Goal: Task Accomplishment & Management: Manage account settings

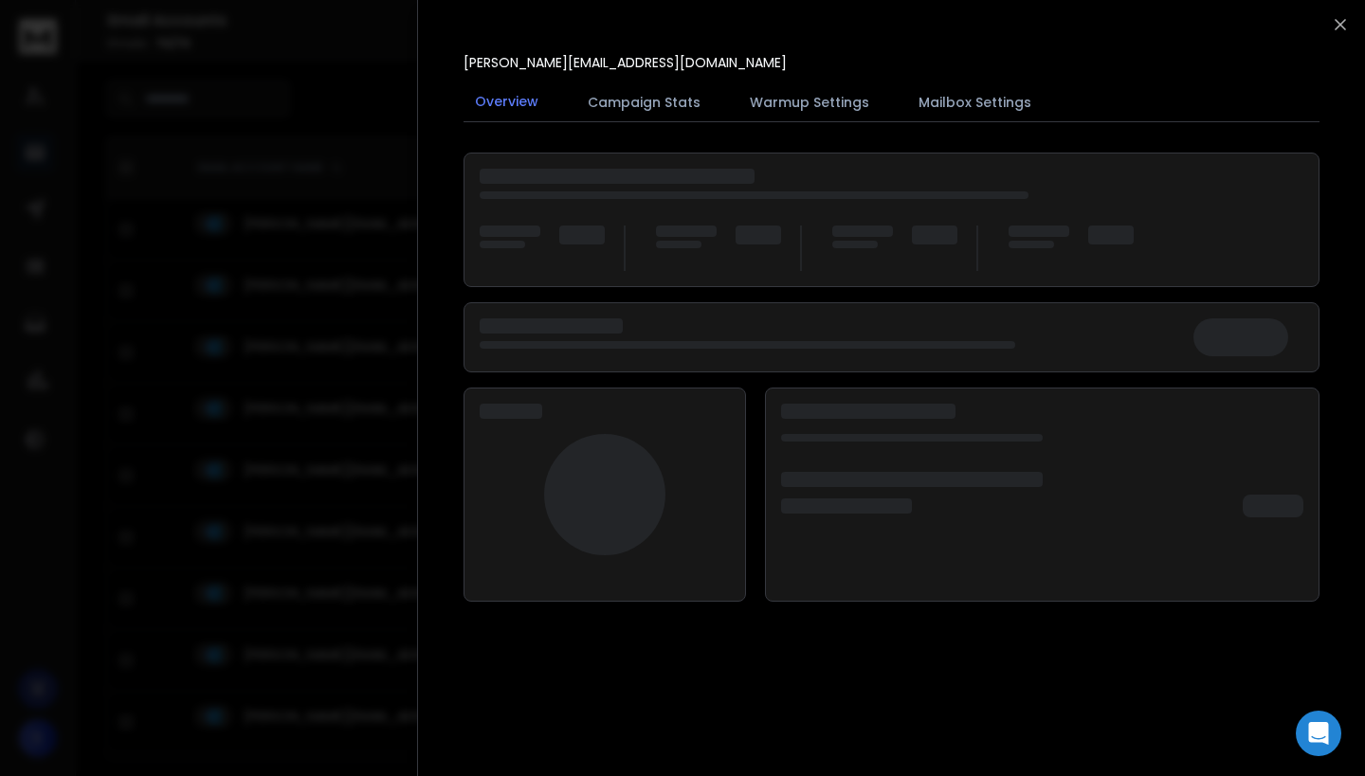
scroll to position [3827, 0]
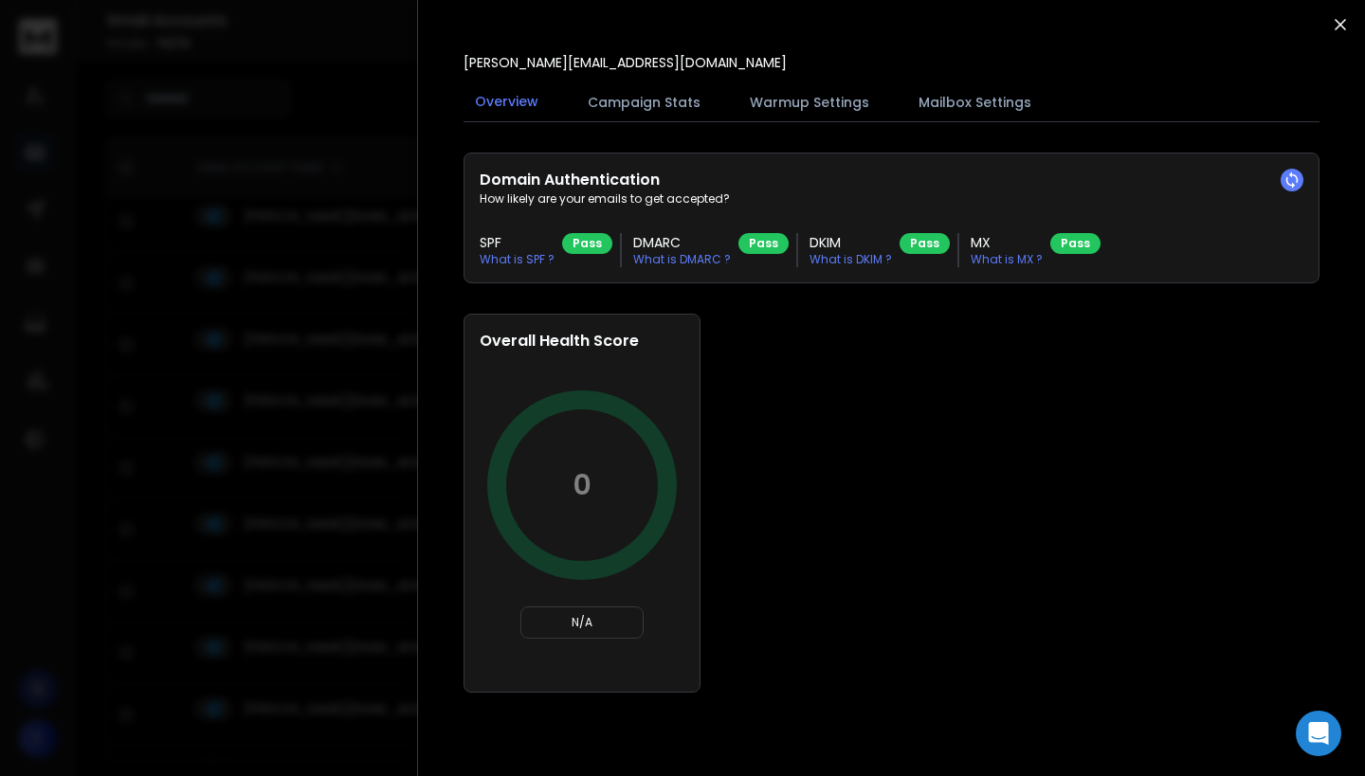
click at [1338, 28] on icon "button" at bounding box center [1339, 24] width 9 height 9
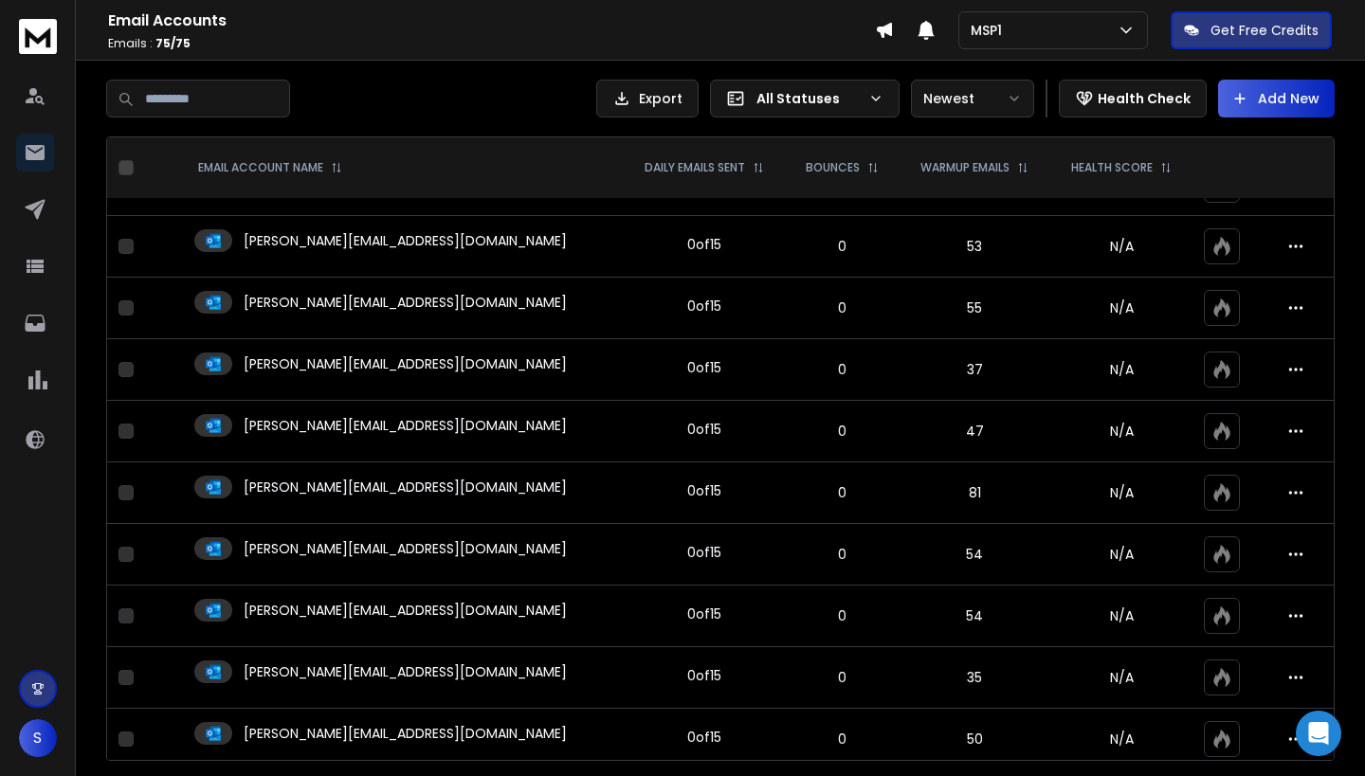
scroll to position [0, 0]
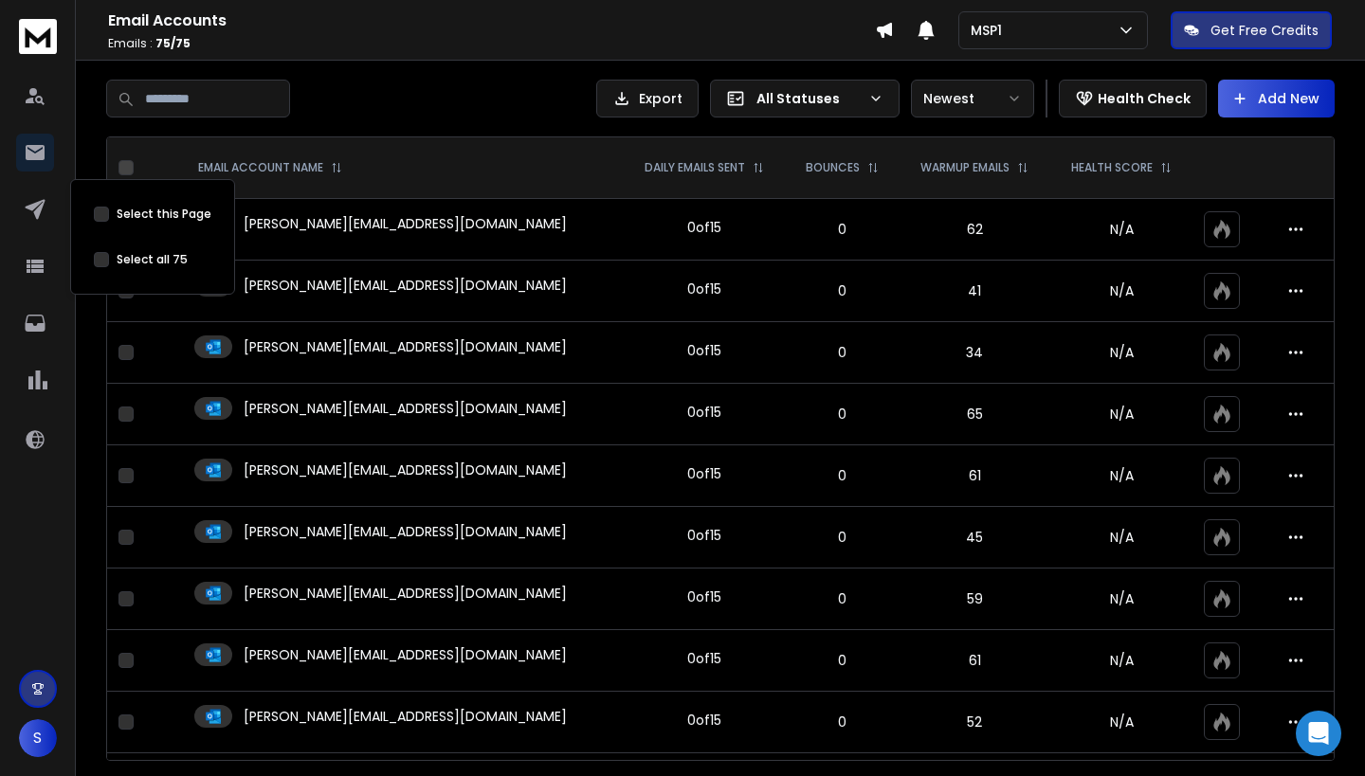
click at [125, 168] on button "Select this Page" at bounding box center [125, 167] width 15 height 15
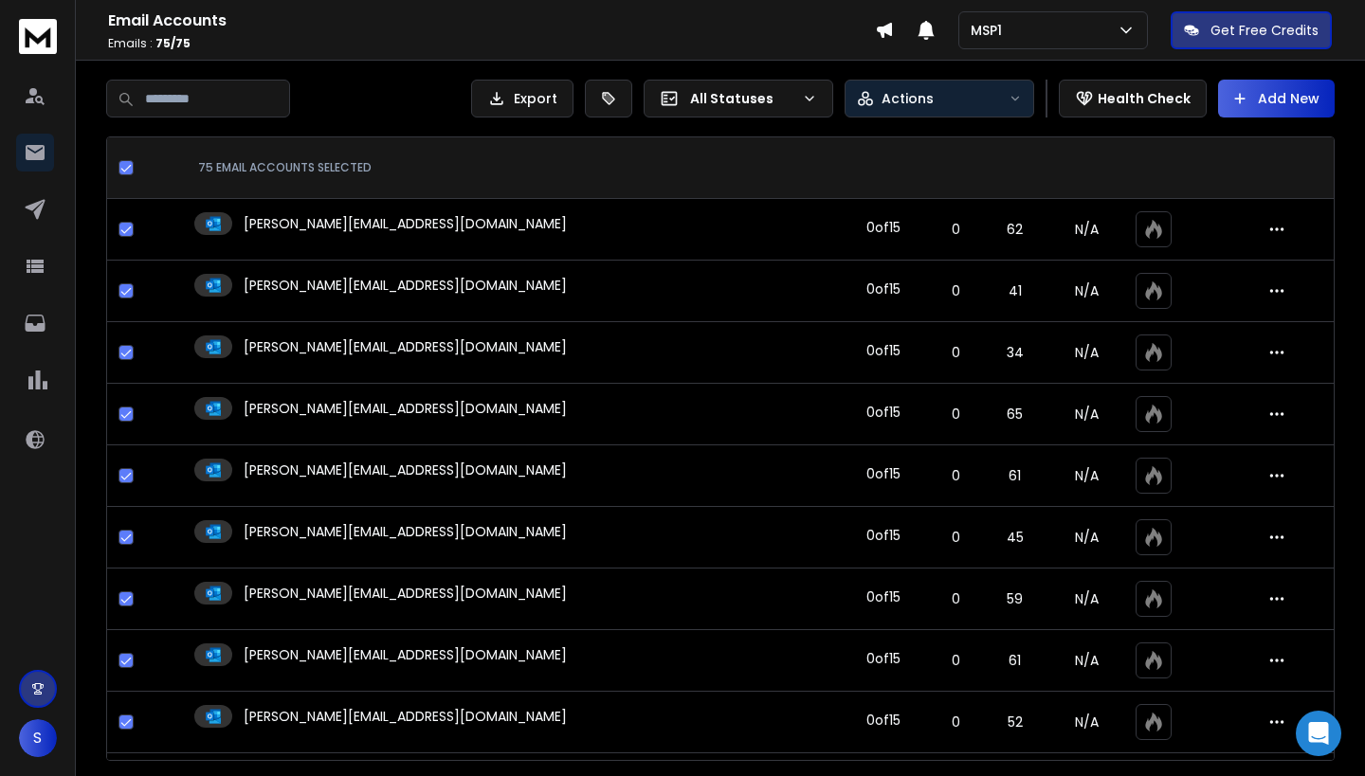
click at [945, 98] on div "Actions" at bounding box center [929, 98] width 144 height 19
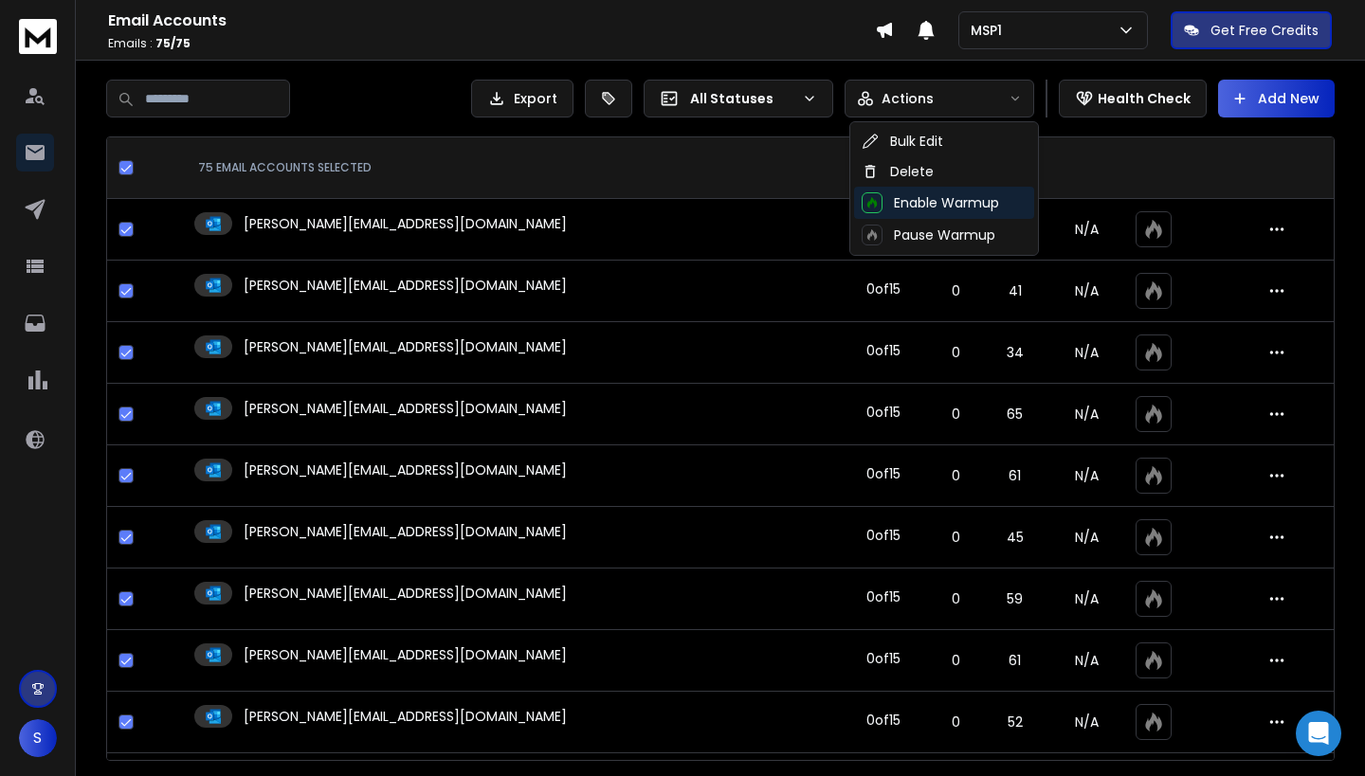
click at [935, 195] on div "Enable Warmup" at bounding box center [930, 202] width 137 height 21
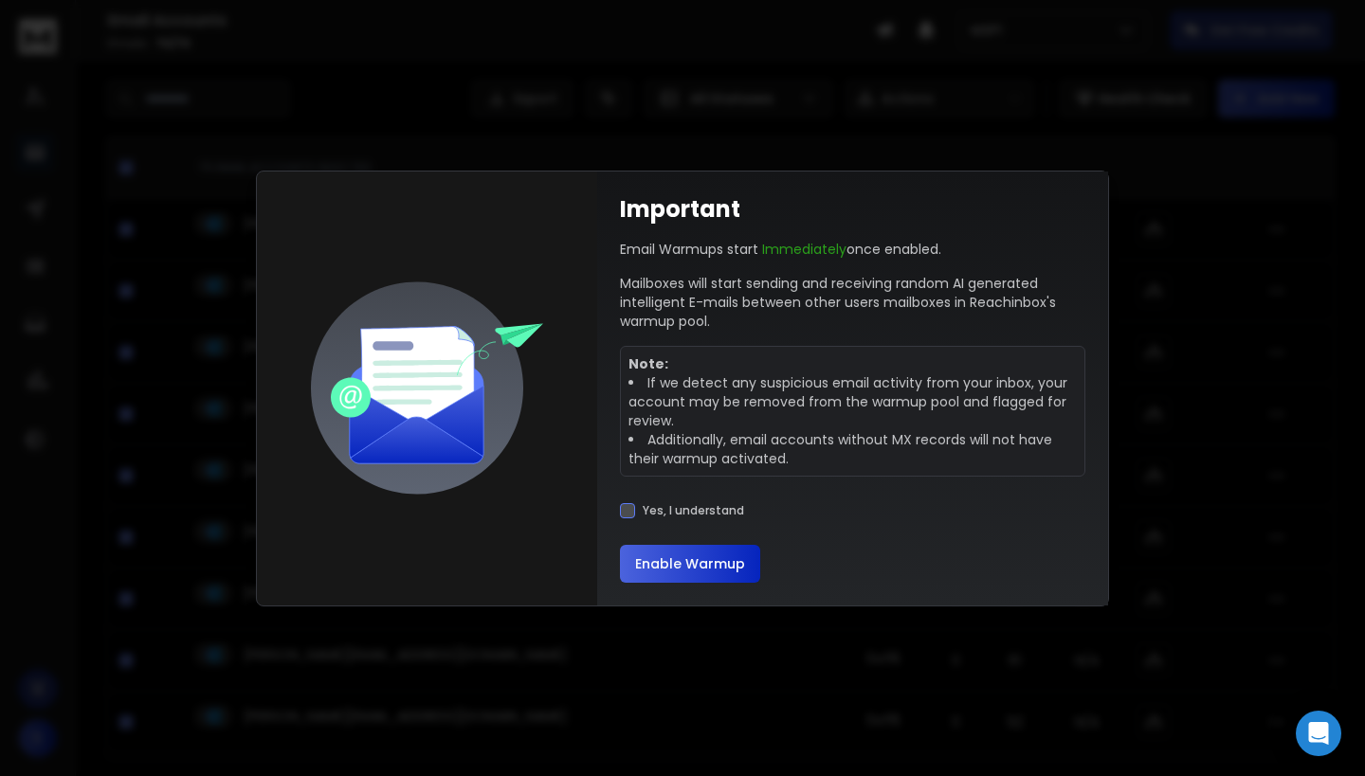
click at [632, 512] on button "Yes, I understand" at bounding box center [627, 510] width 15 height 15
click at [652, 573] on button "Enable Warmup" at bounding box center [690, 564] width 140 height 38
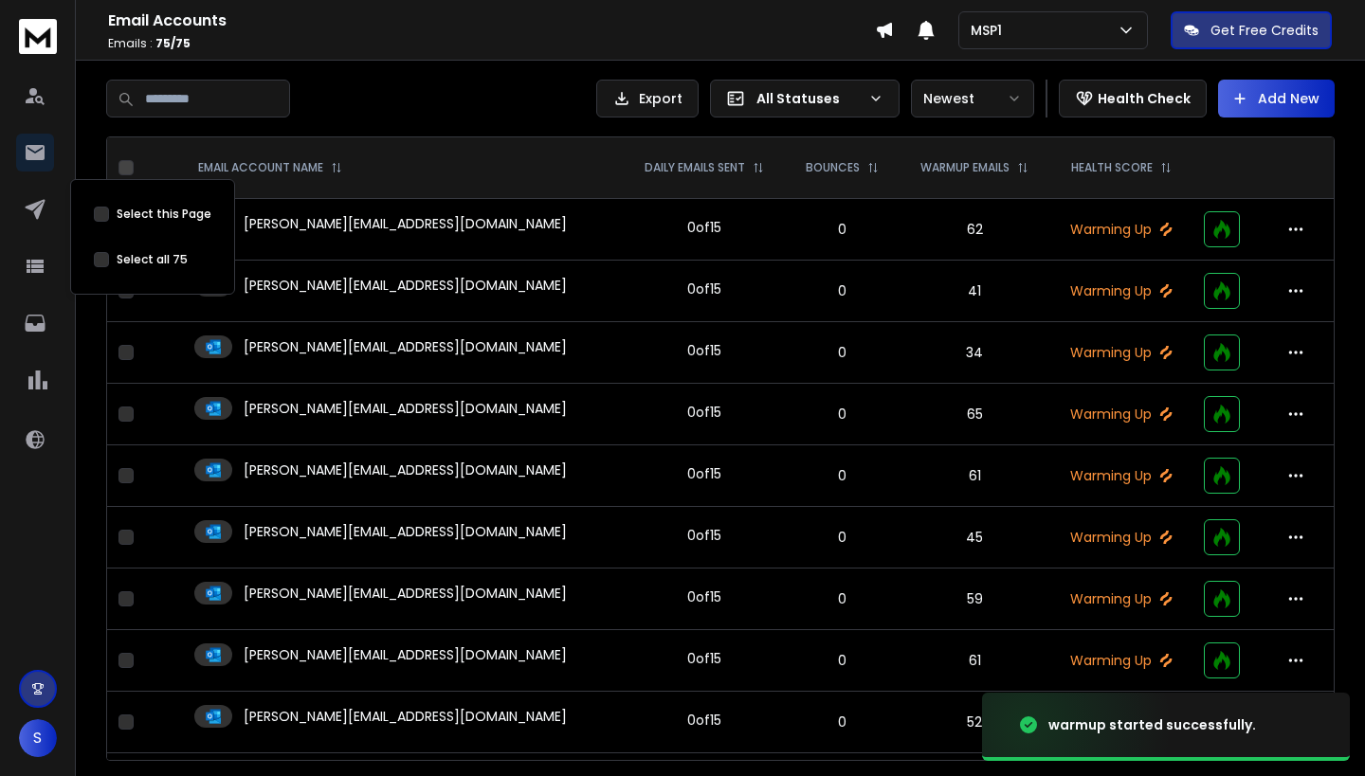
click at [122, 172] on button "Select this Page" at bounding box center [125, 167] width 15 height 15
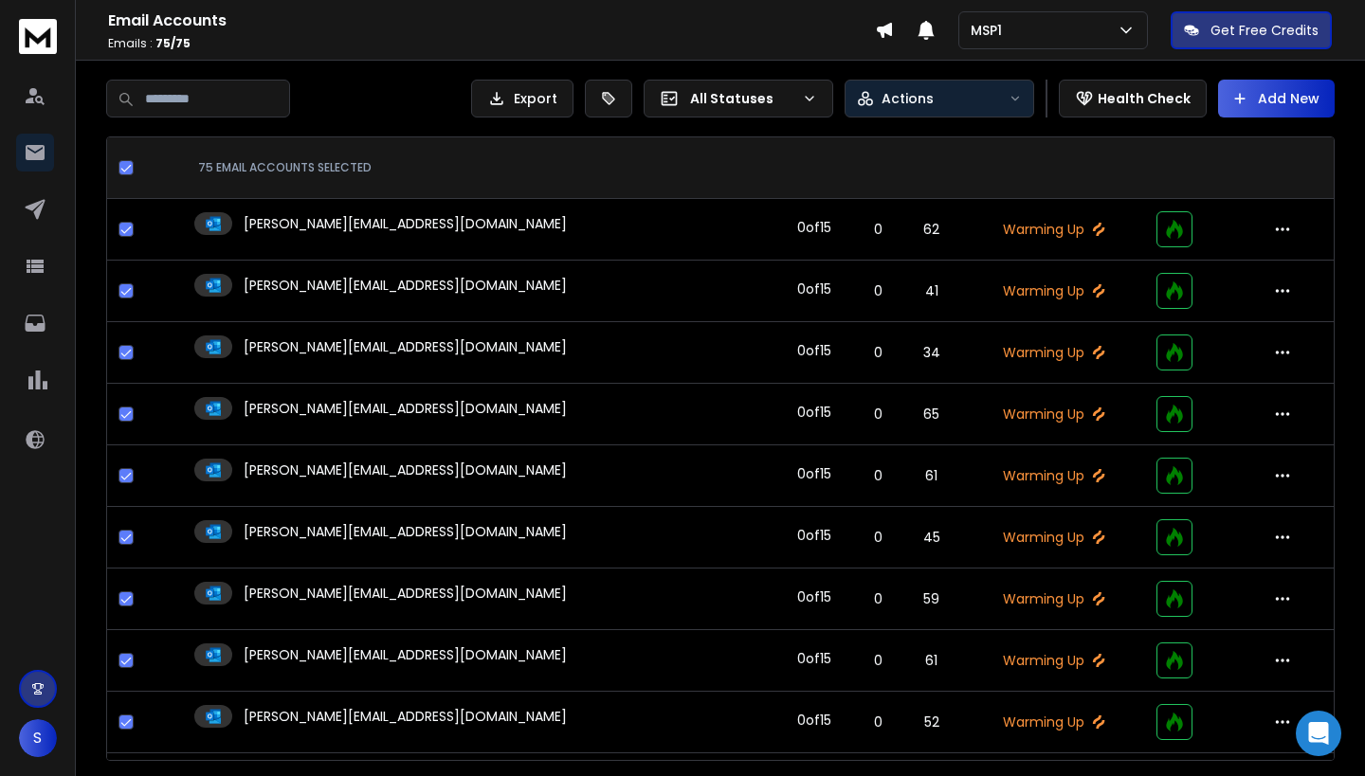
click at [901, 95] on p "Actions" at bounding box center [907, 98] width 52 height 19
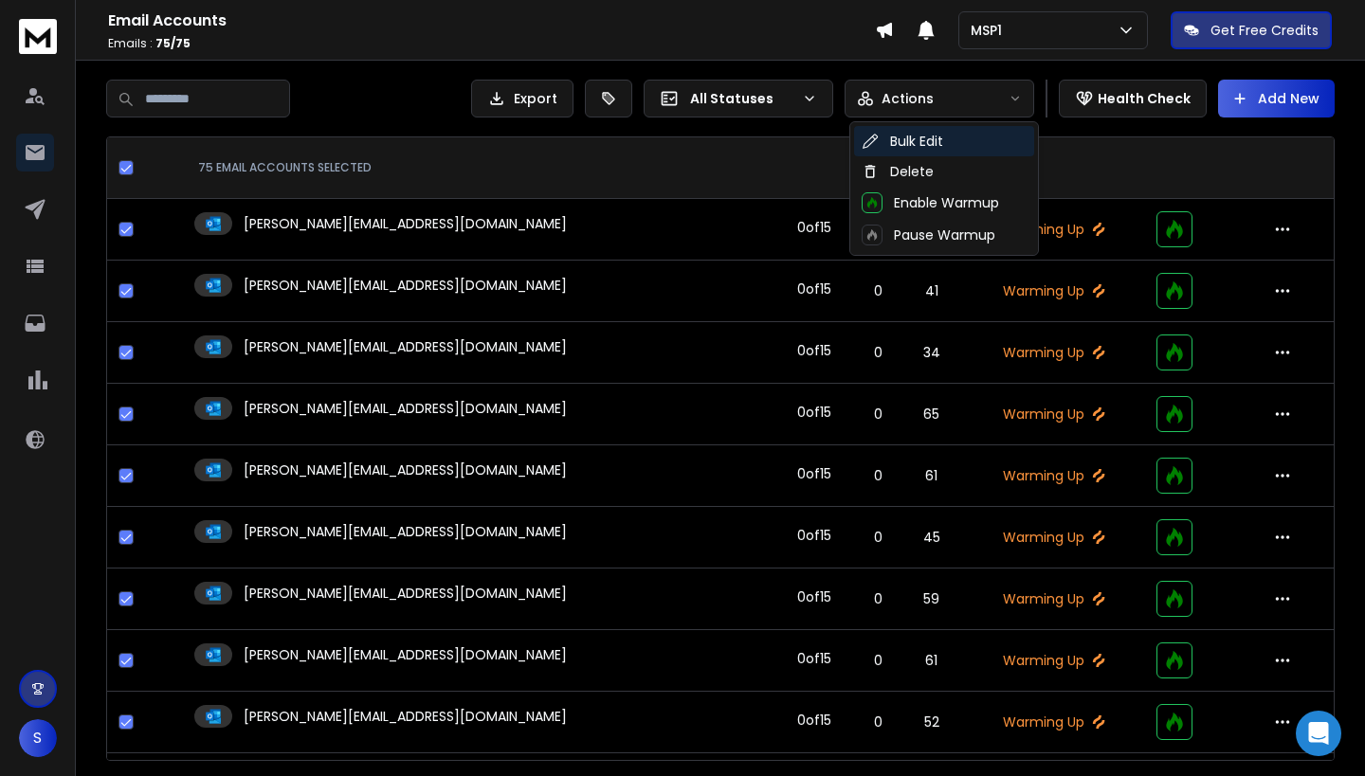
click at [911, 148] on div "Bulk Edit" at bounding box center [903, 141] width 82 height 19
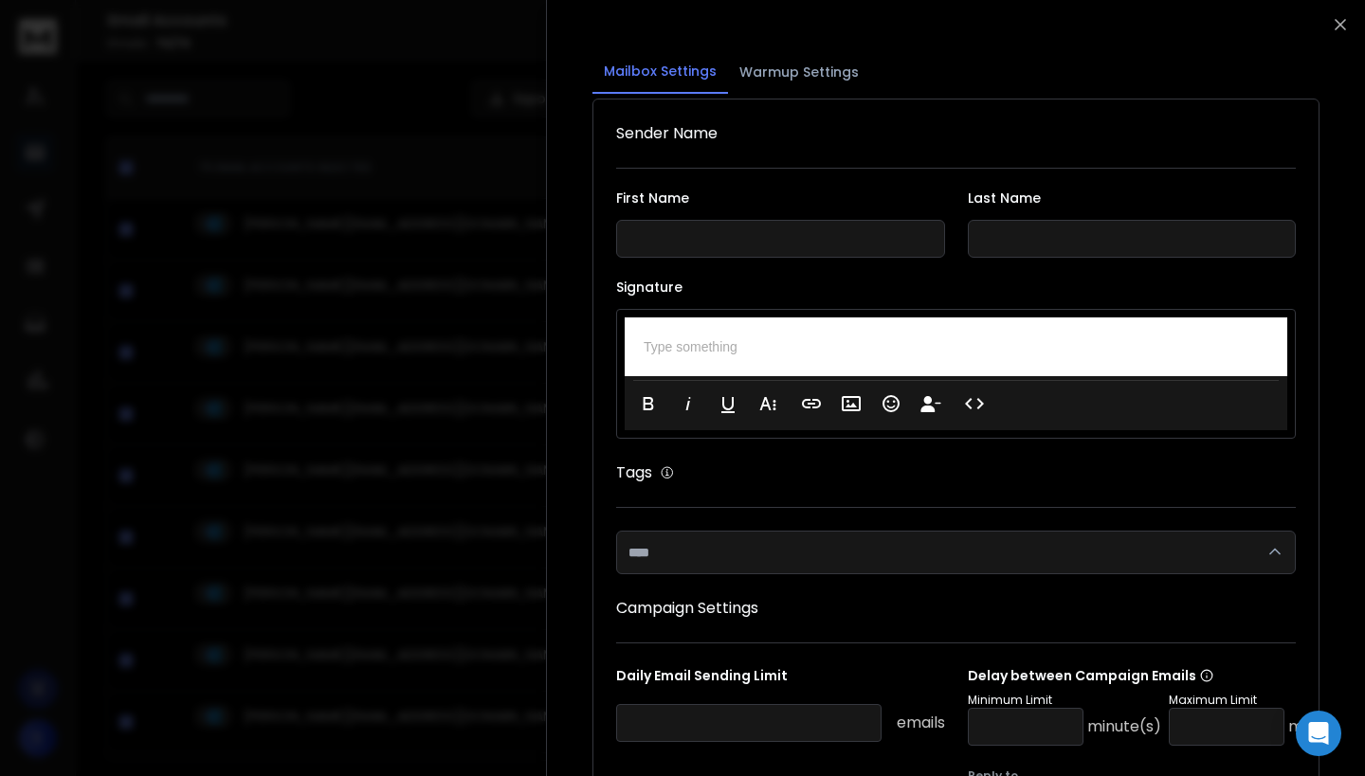
click at [830, 76] on button "Warmup Settings" at bounding box center [799, 72] width 142 height 42
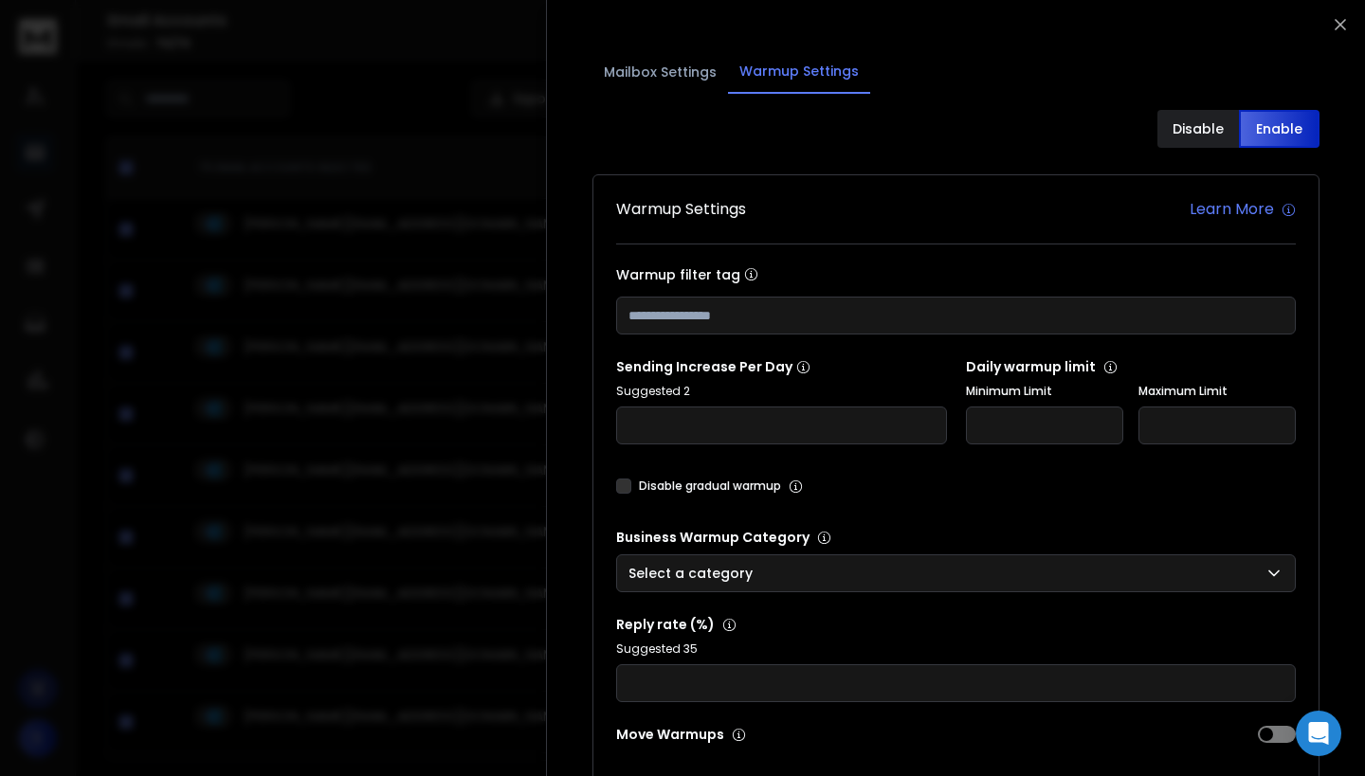
click at [621, 491] on button "Disable gradual warmup" at bounding box center [623, 486] width 15 height 15
click at [1015, 431] on input "number" at bounding box center [1044, 426] width 157 height 38
type input "**"
click at [1221, 431] on input "number" at bounding box center [1216, 426] width 157 height 38
type input "**"
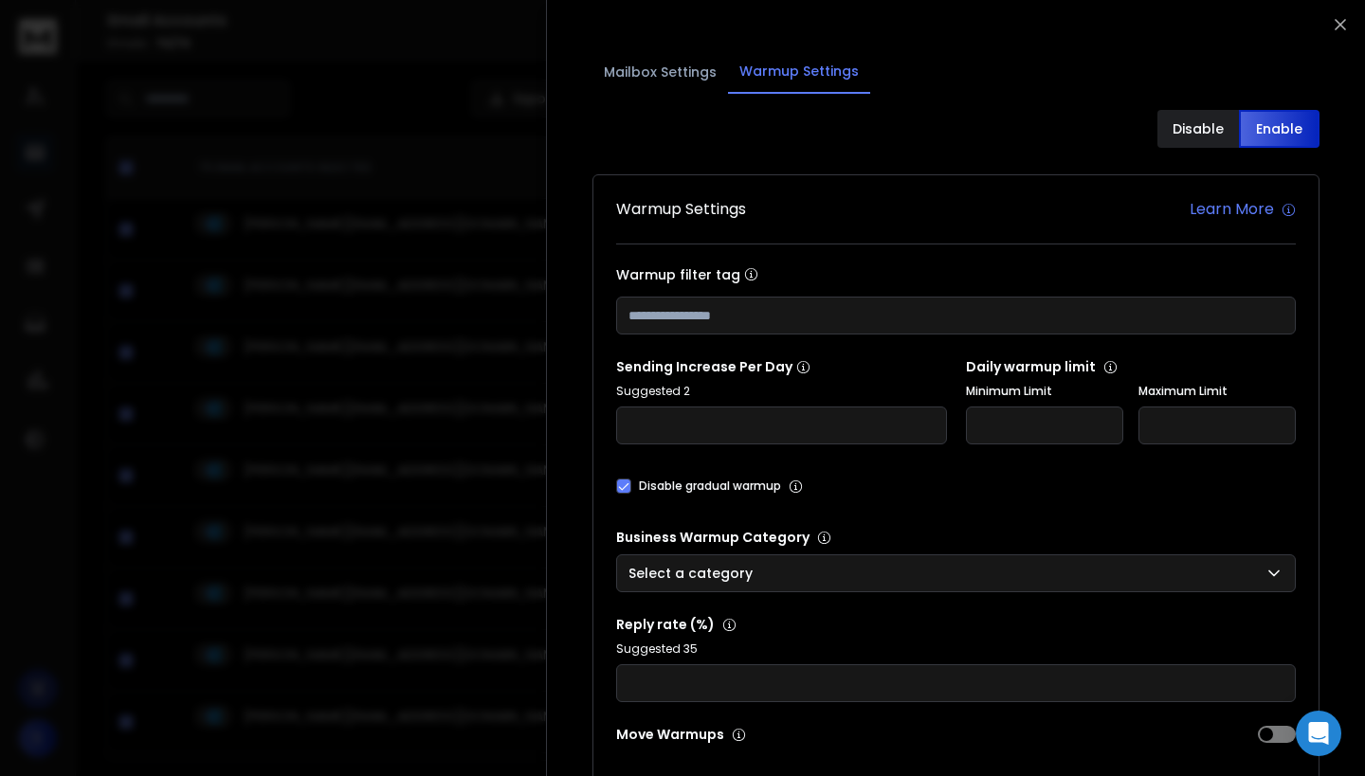
click at [1008, 428] on input "**" at bounding box center [1044, 426] width 157 height 38
type input "**"
click at [1003, 484] on div "Disable gradual warmup" at bounding box center [956, 486] width 680 height 38
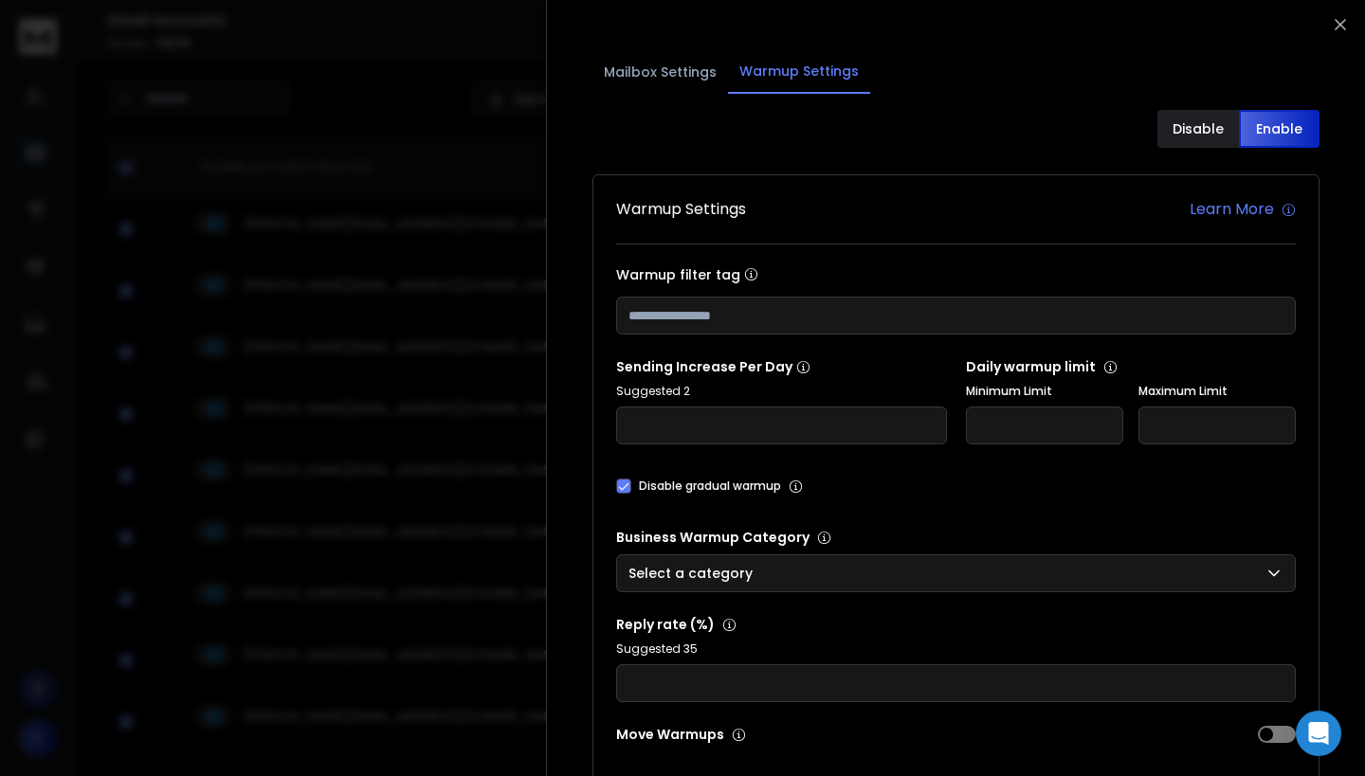
scroll to position [220, 0]
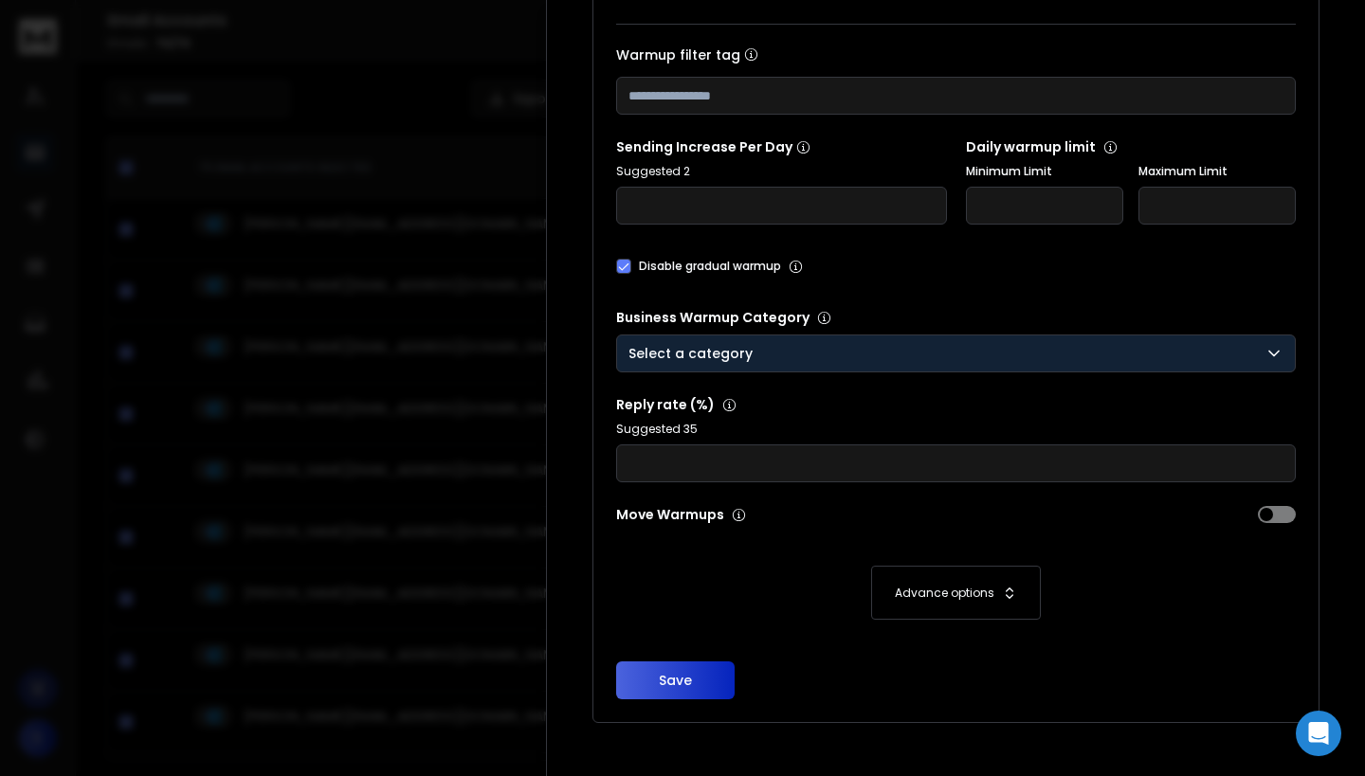
click at [999, 358] on div "Select a category" at bounding box center [955, 353] width 655 height 19
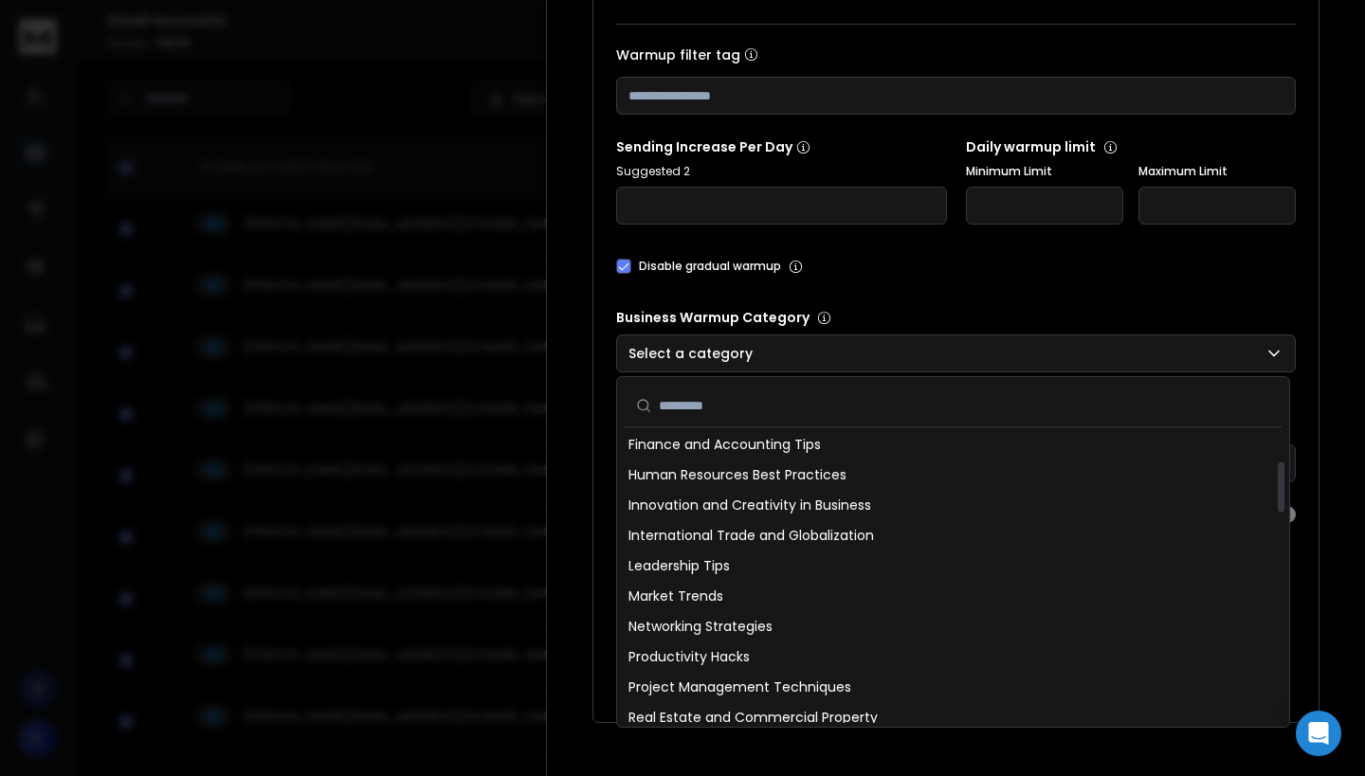
scroll to position [293, 0]
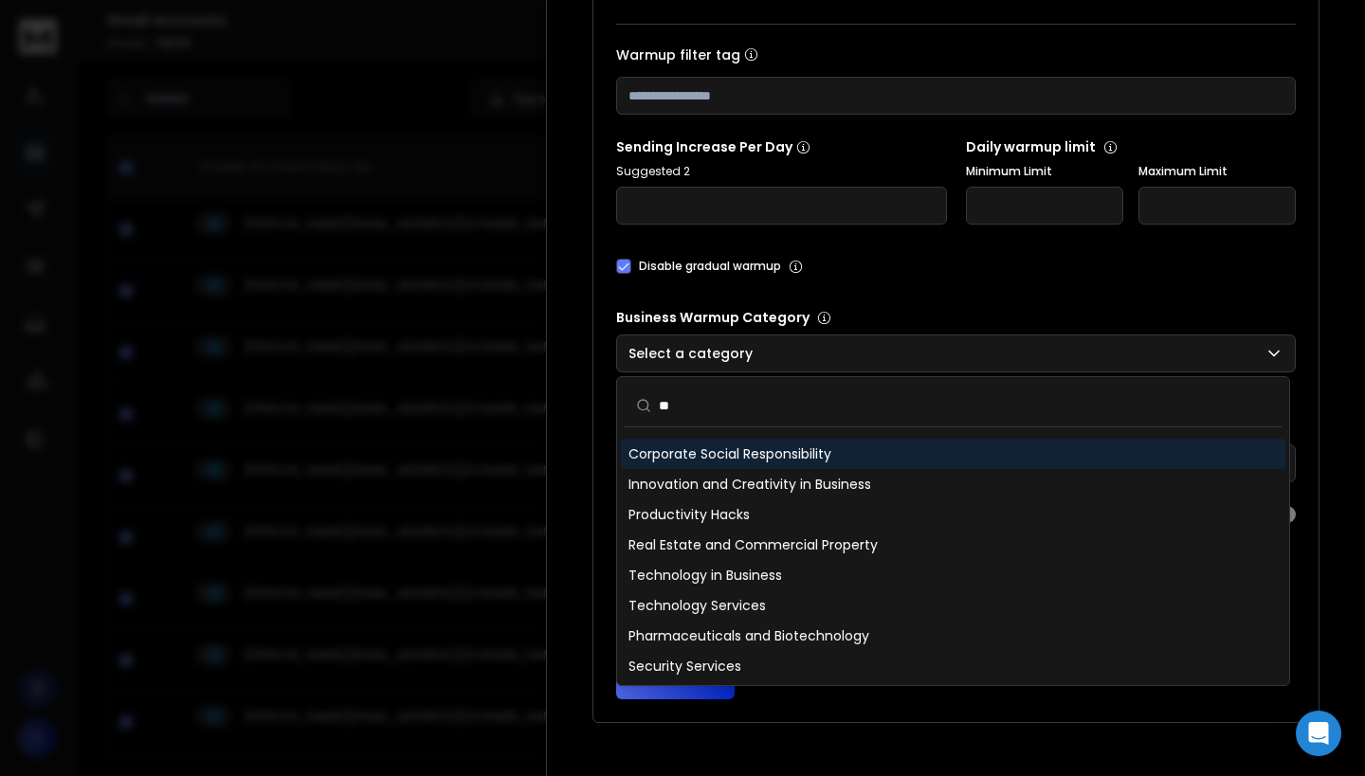
type input "*"
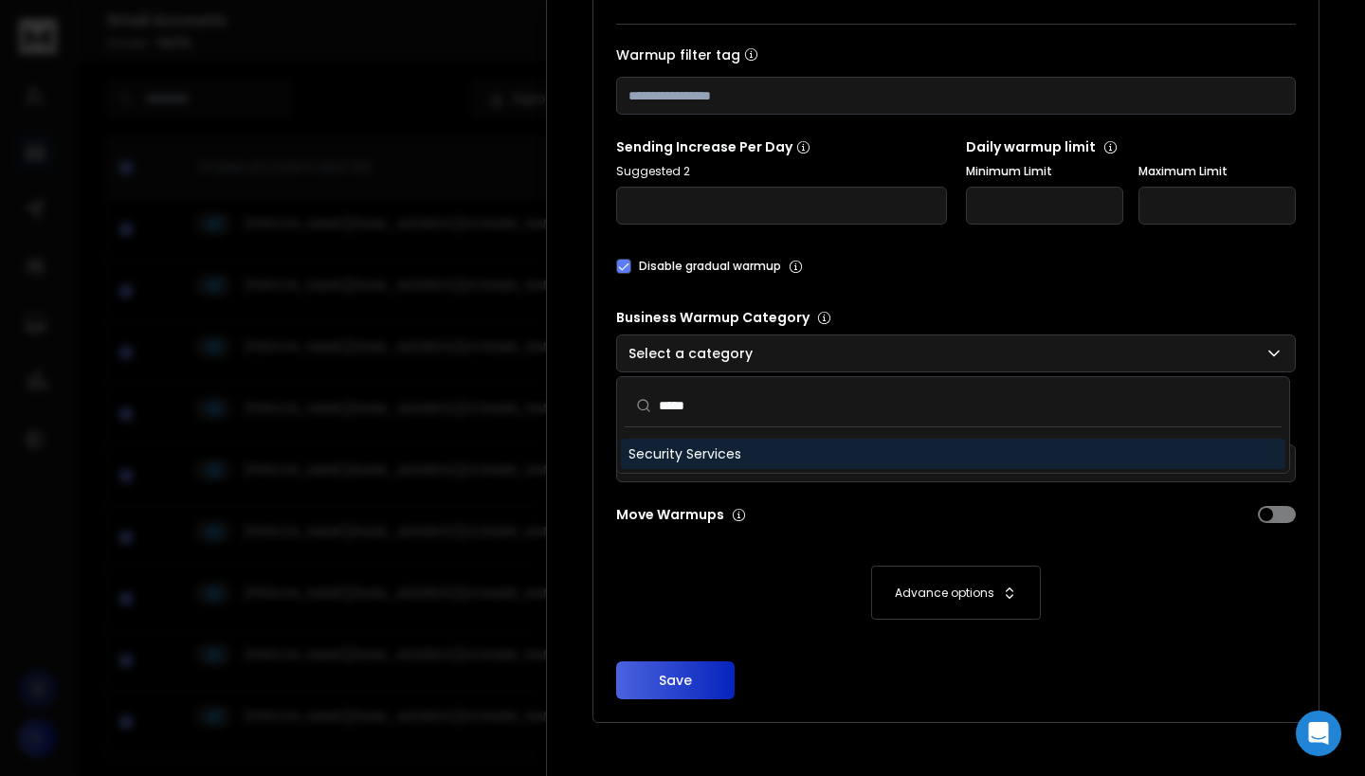
type input "*****"
click at [844, 463] on div "Security Services" at bounding box center [953, 454] width 664 height 30
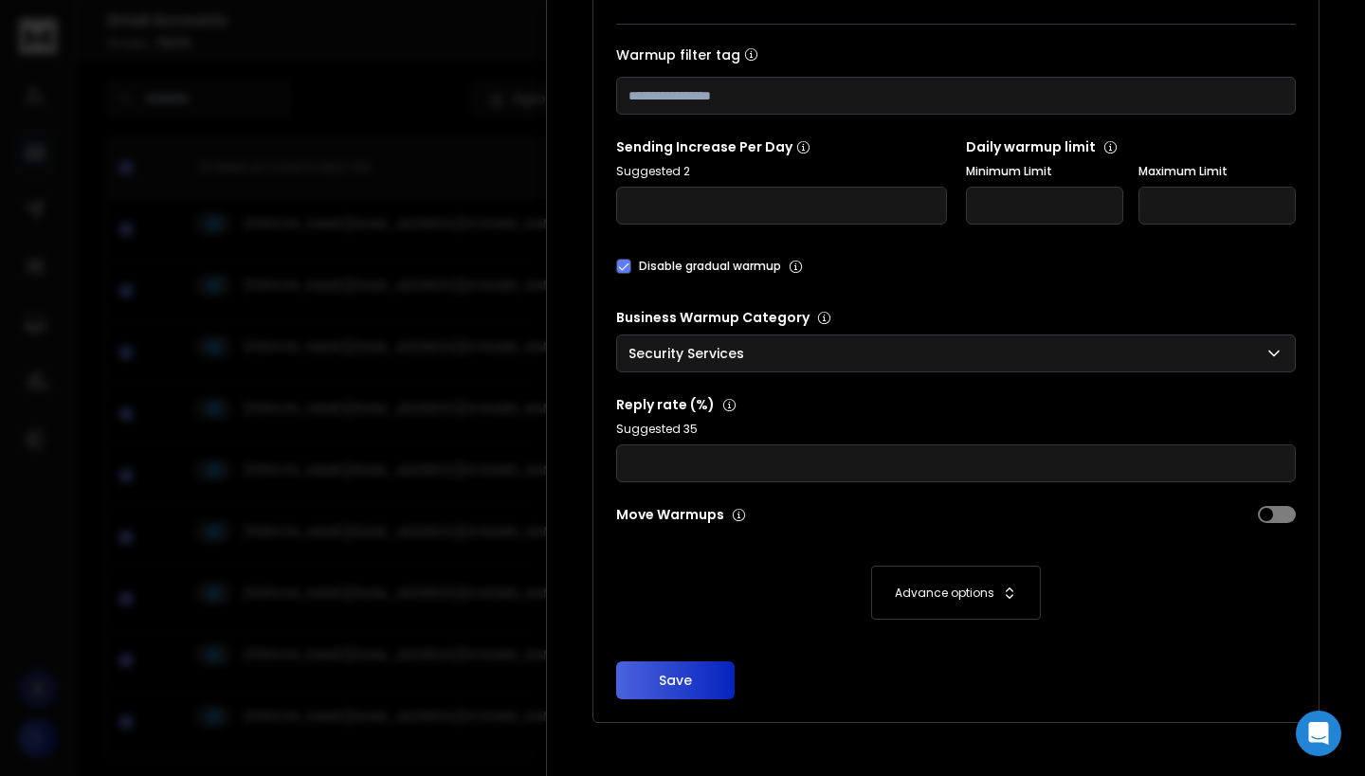
click at [839, 464] on input "number" at bounding box center [956, 464] width 680 height 38
type input "**"
click at [977, 531] on form "Warmup Settings Learn More Warmup filter tag Sending Increase Per Day Suggested…" at bounding box center [956, 338] width 680 height 721
click at [1277, 511] on button "button" at bounding box center [1277, 514] width 38 height 17
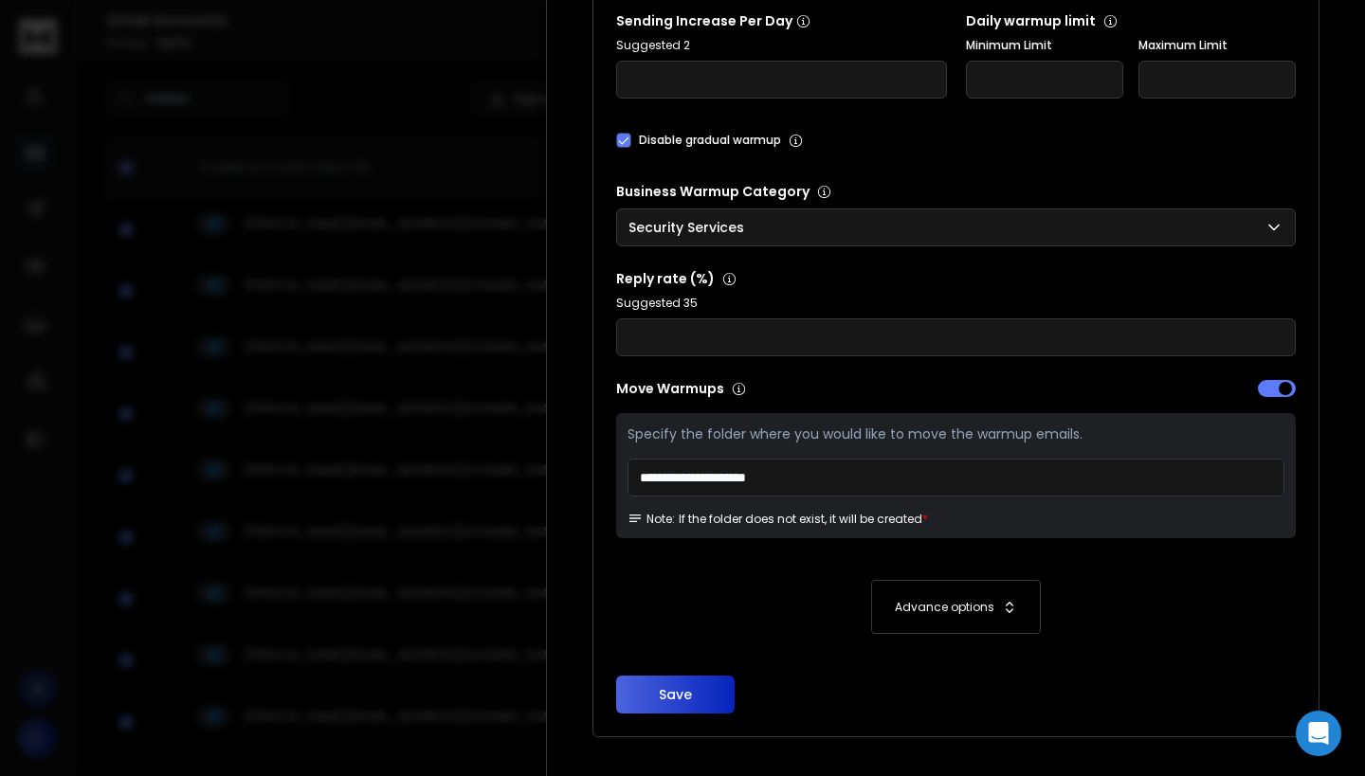
scroll to position [360, 0]
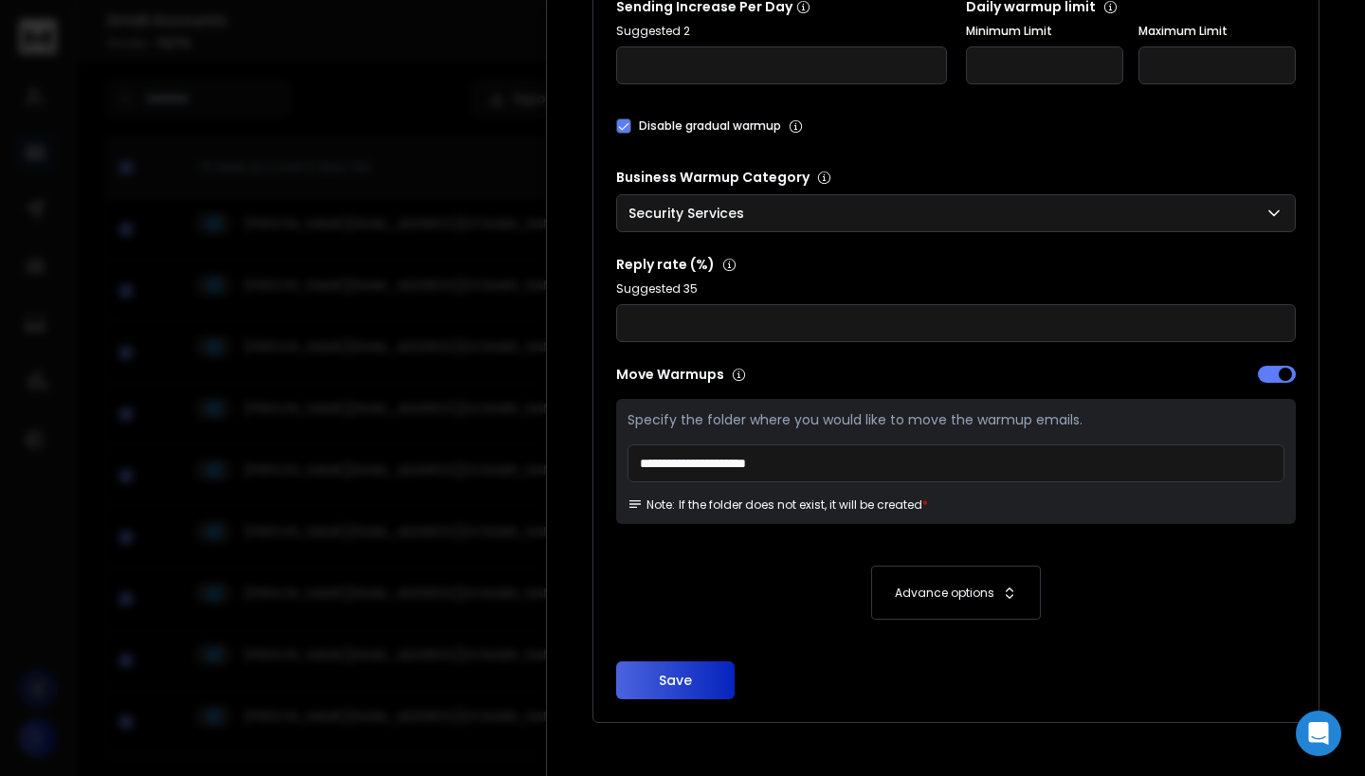
click at [917, 599] on p "Advance options" at bounding box center [945, 593] width 100 height 15
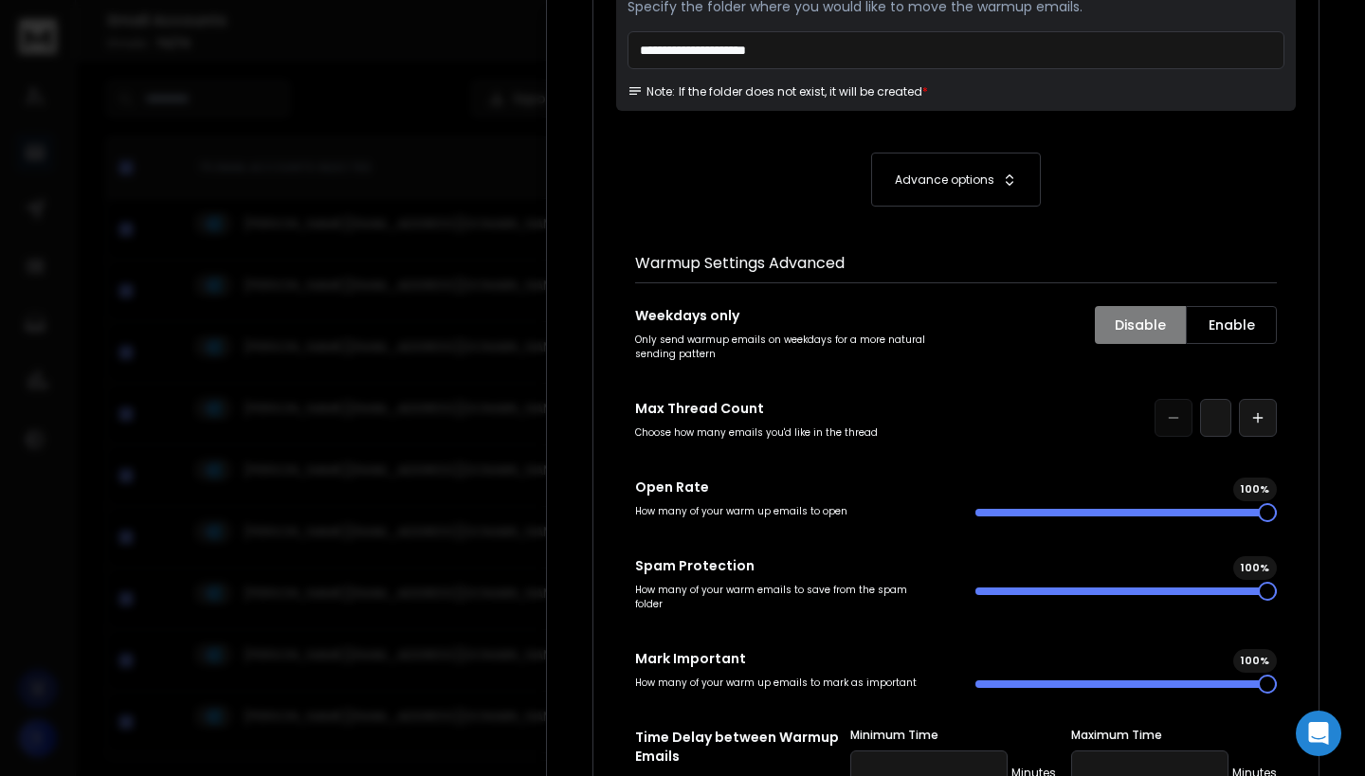
scroll to position [778, 0]
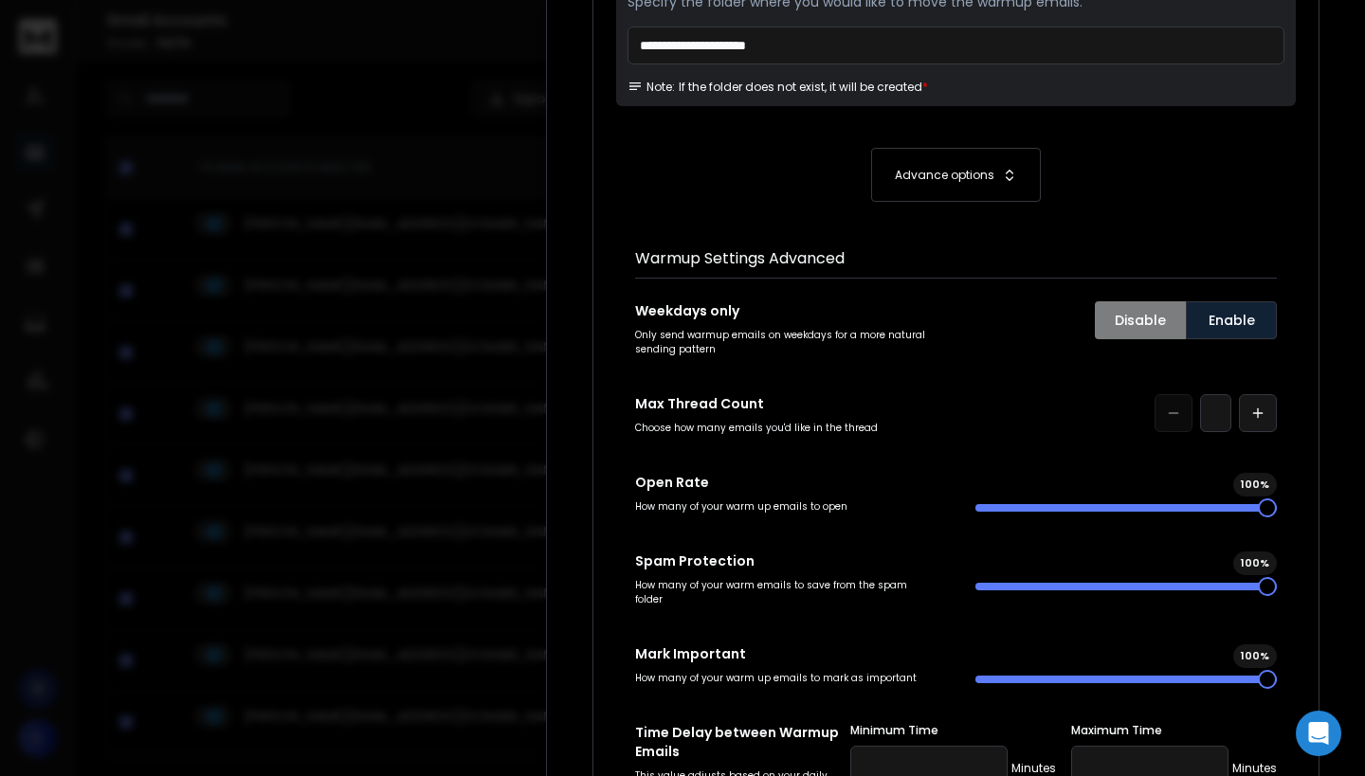
click at [1217, 318] on button "Enable" at bounding box center [1231, 320] width 91 height 38
click at [1221, 314] on button "Enable" at bounding box center [1231, 320] width 91 height 38
click at [1135, 322] on button "Disable" at bounding box center [1140, 320] width 91 height 38
click at [1236, 316] on button "Enable" at bounding box center [1231, 320] width 91 height 38
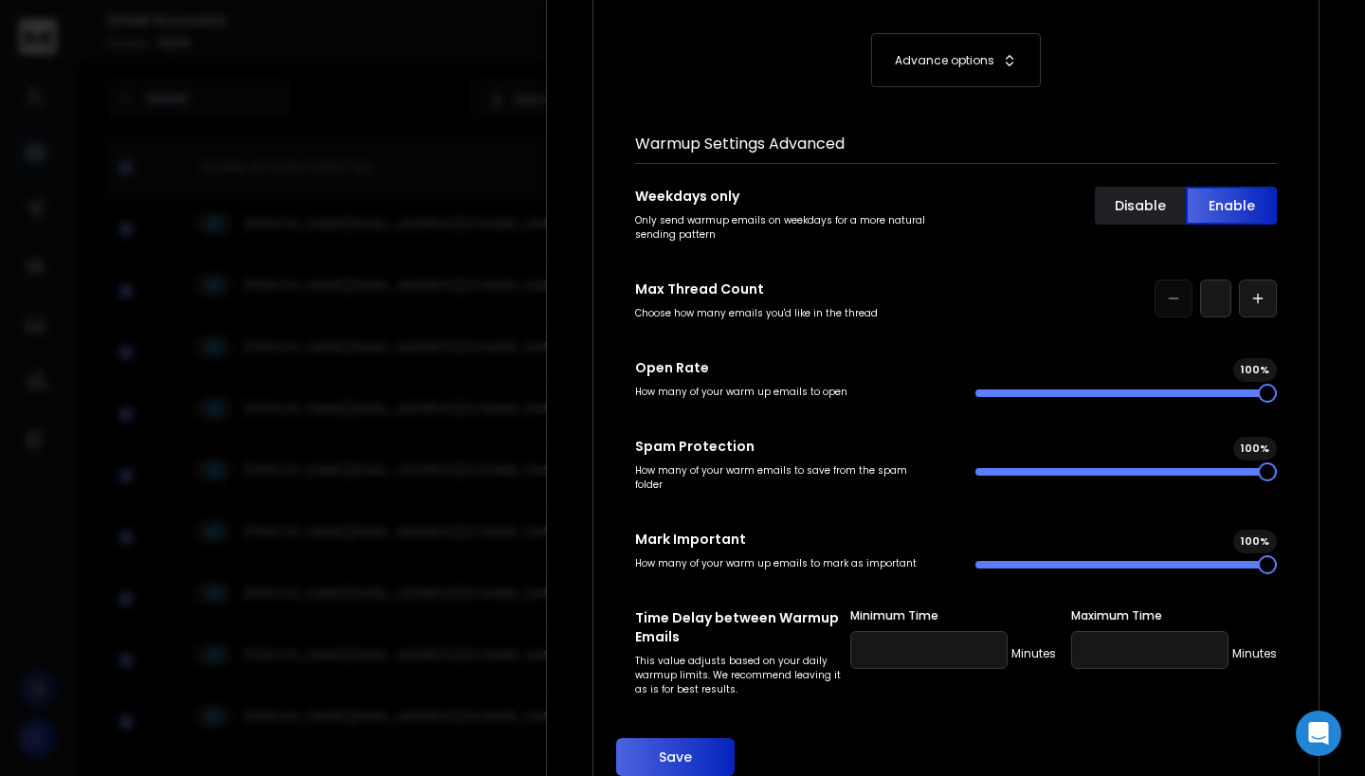
scroll to position [894, 0]
click at [1253, 301] on icon "button" at bounding box center [1257, 297] width 15 height 15
type input "*"
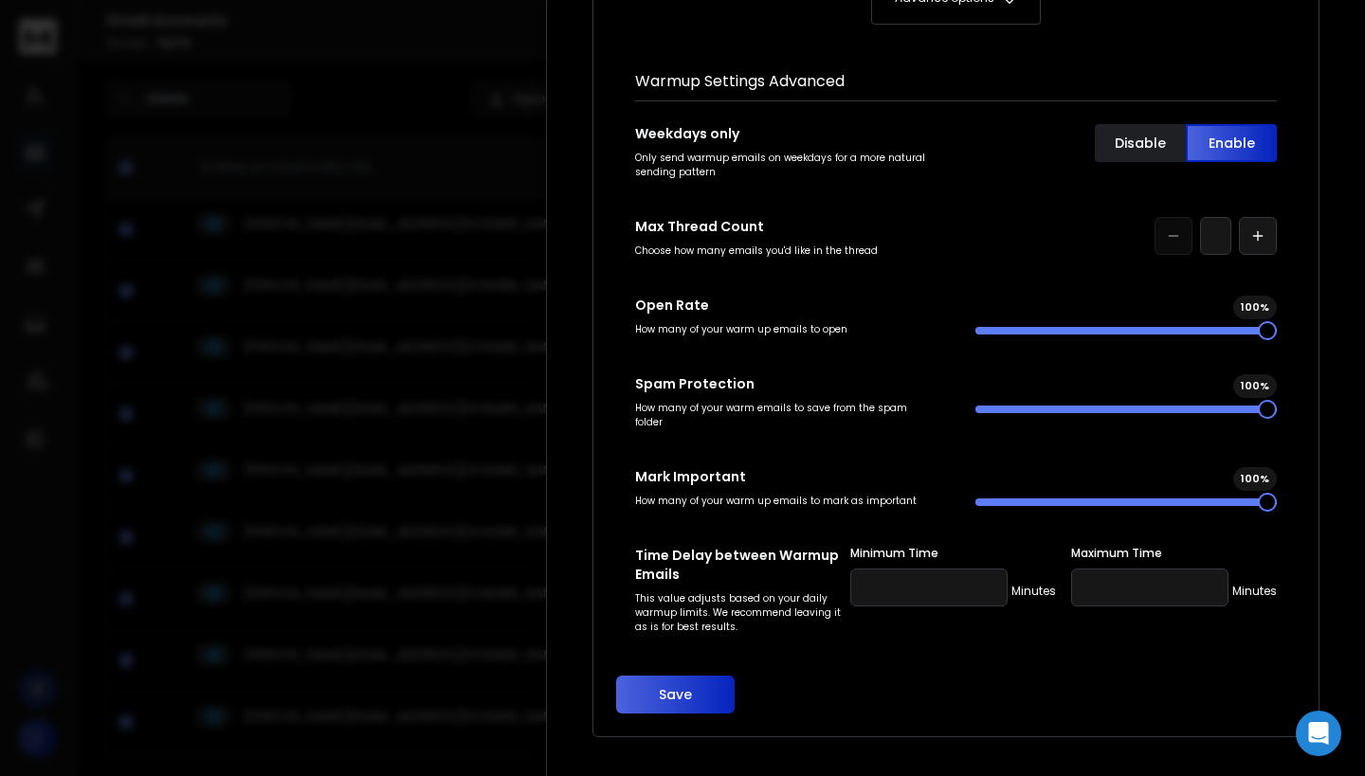
click at [891, 572] on input "number" at bounding box center [928, 588] width 157 height 38
type input "**"
click at [1119, 574] on input "number" at bounding box center [1149, 588] width 157 height 38
type input "**"
click at [699, 684] on button "Save" at bounding box center [675, 695] width 118 height 38
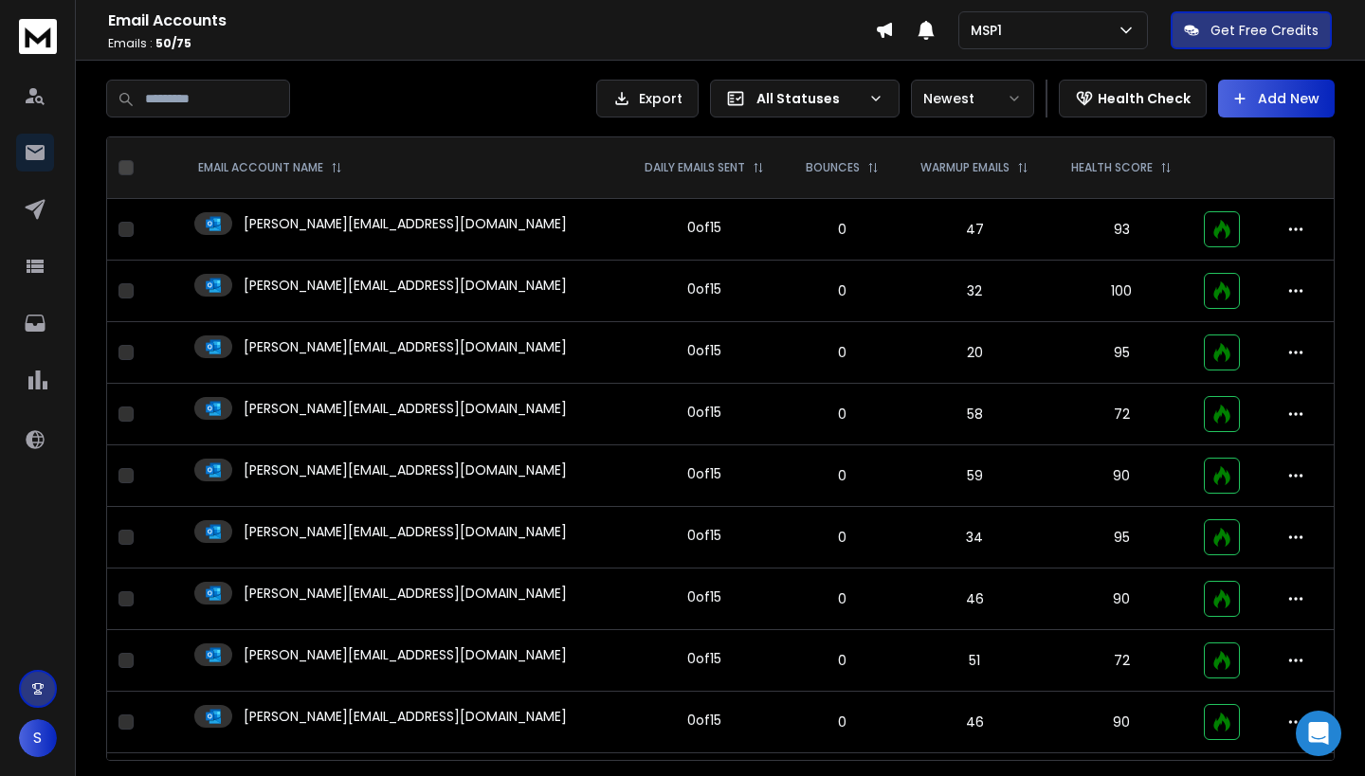
click at [528, 411] on td "[PERSON_NAME][EMAIL_ADDRESS][DOMAIN_NAME]" at bounding box center [403, 415] width 440 height 62
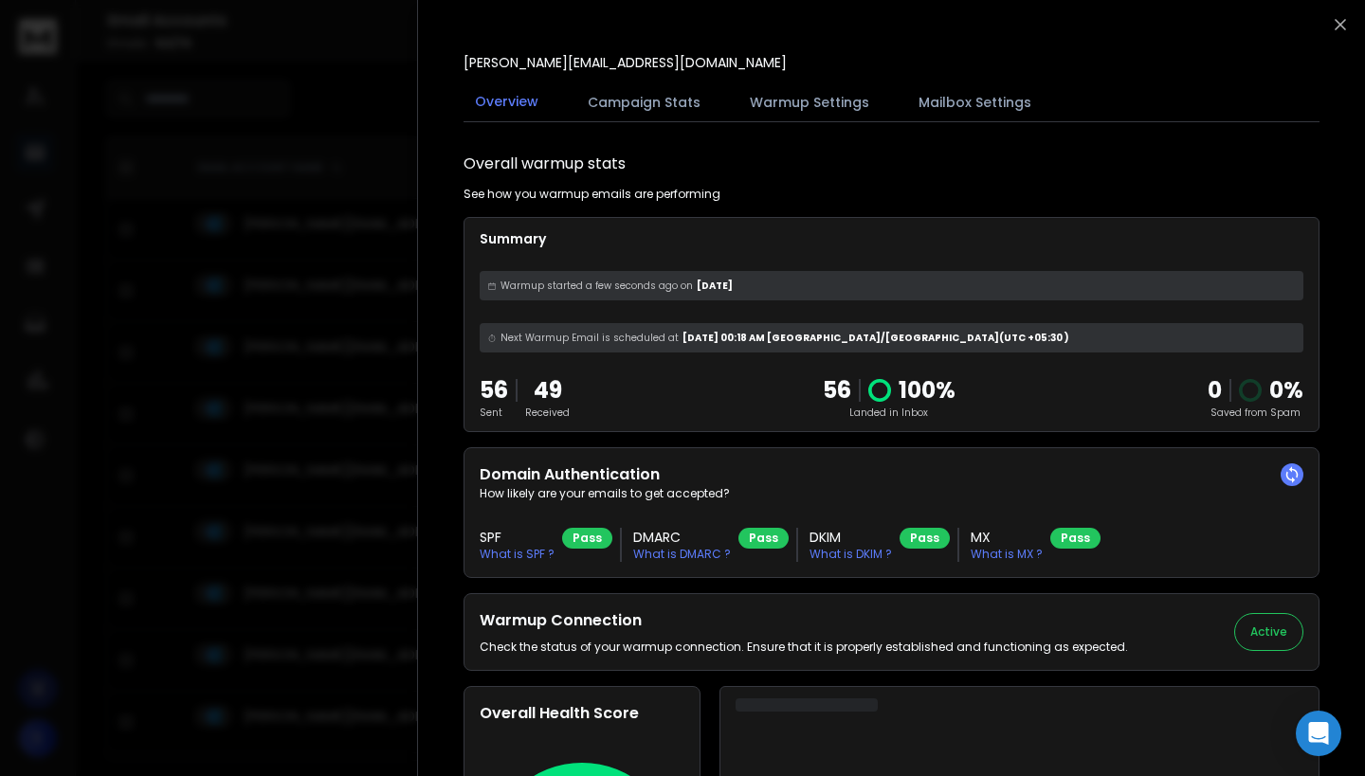
click at [311, 518] on div at bounding box center [682, 388] width 1365 height 776
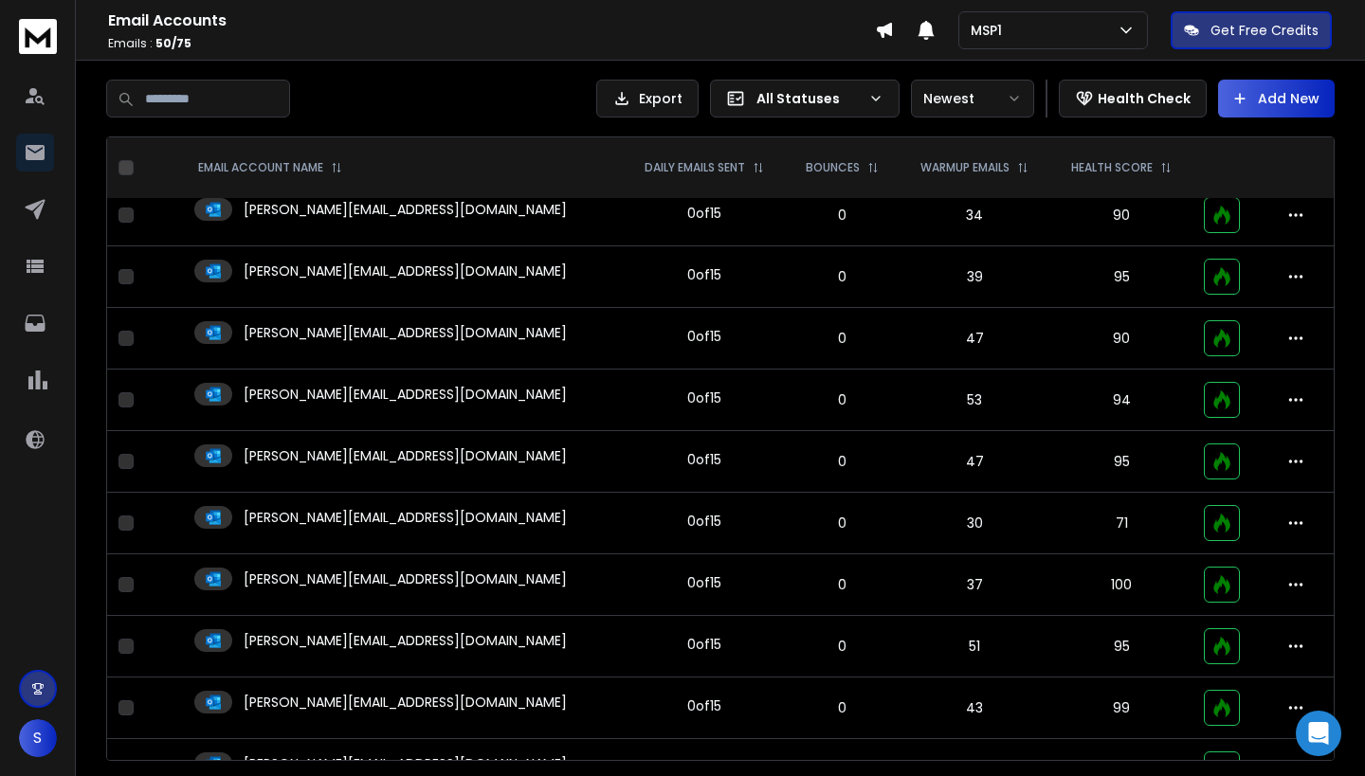
scroll to position [1559, 0]
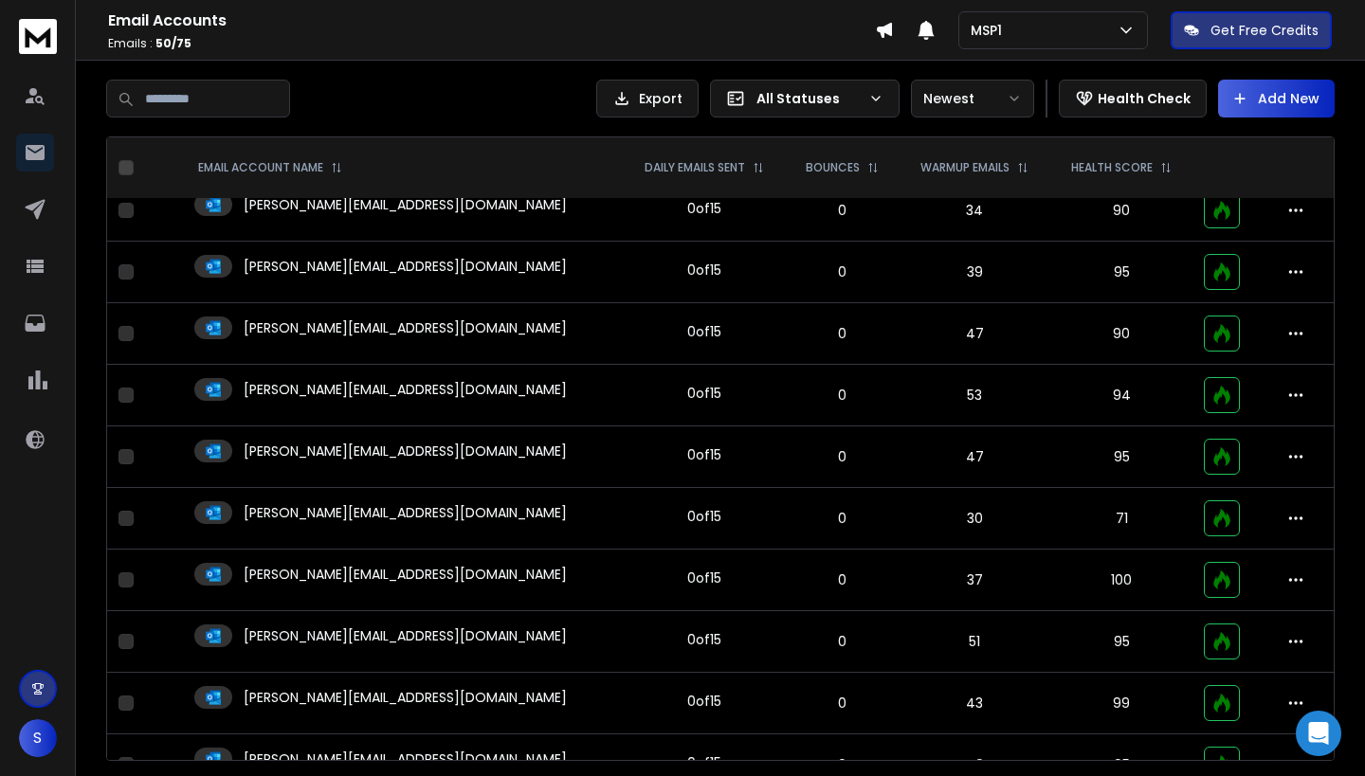
click at [530, 521] on td "[PERSON_NAME][EMAIL_ADDRESS][DOMAIN_NAME]" at bounding box center [403, 519] width 440 height 62
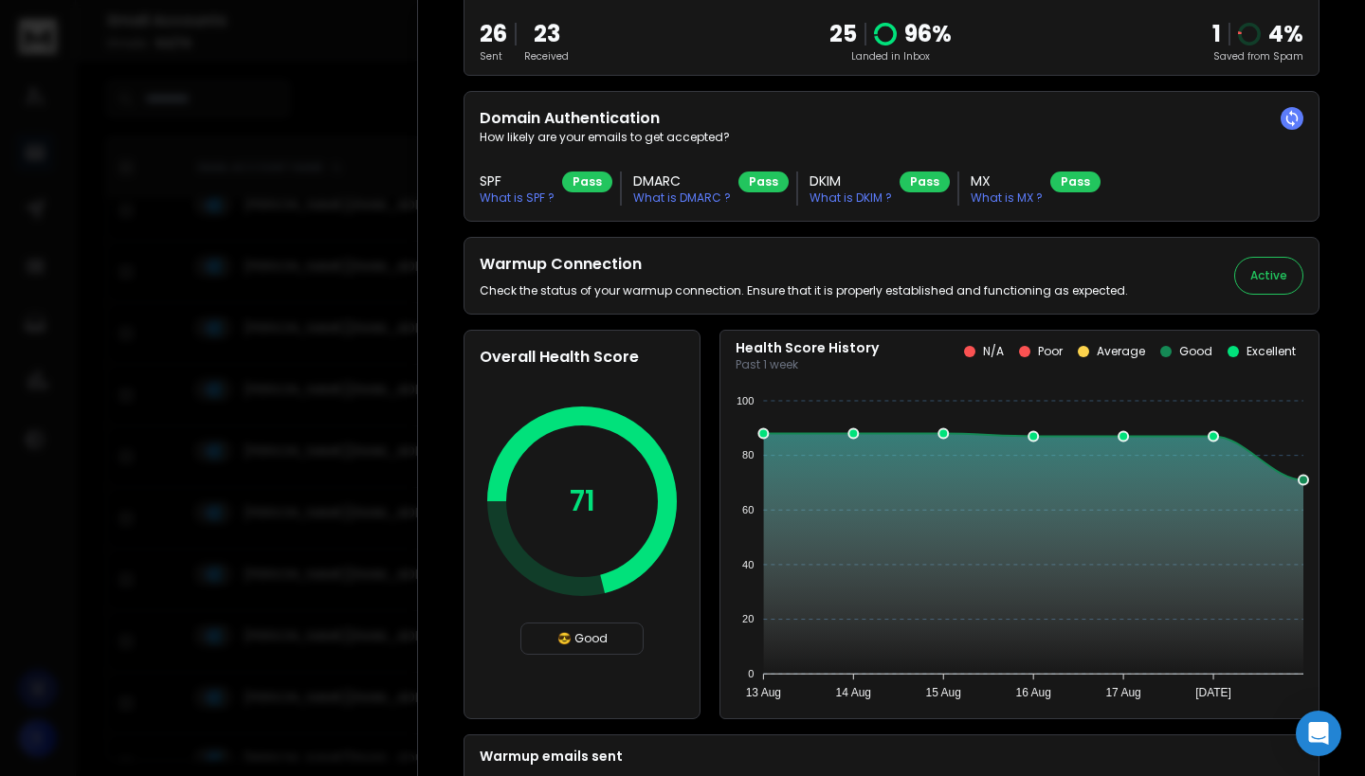
scroll to position [0, 0]
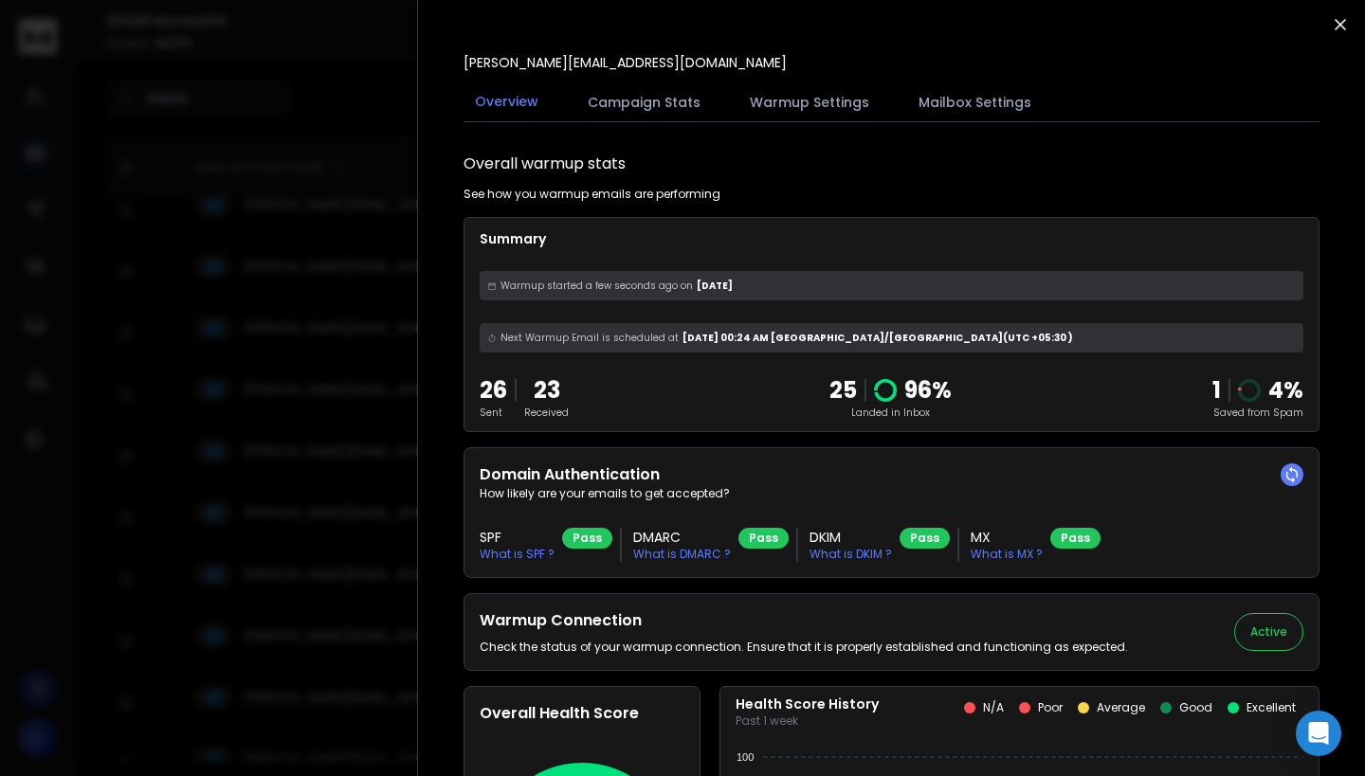
click at [1334, 16] on icon "button" at bounding box center [1340, 24] width 19 height 19
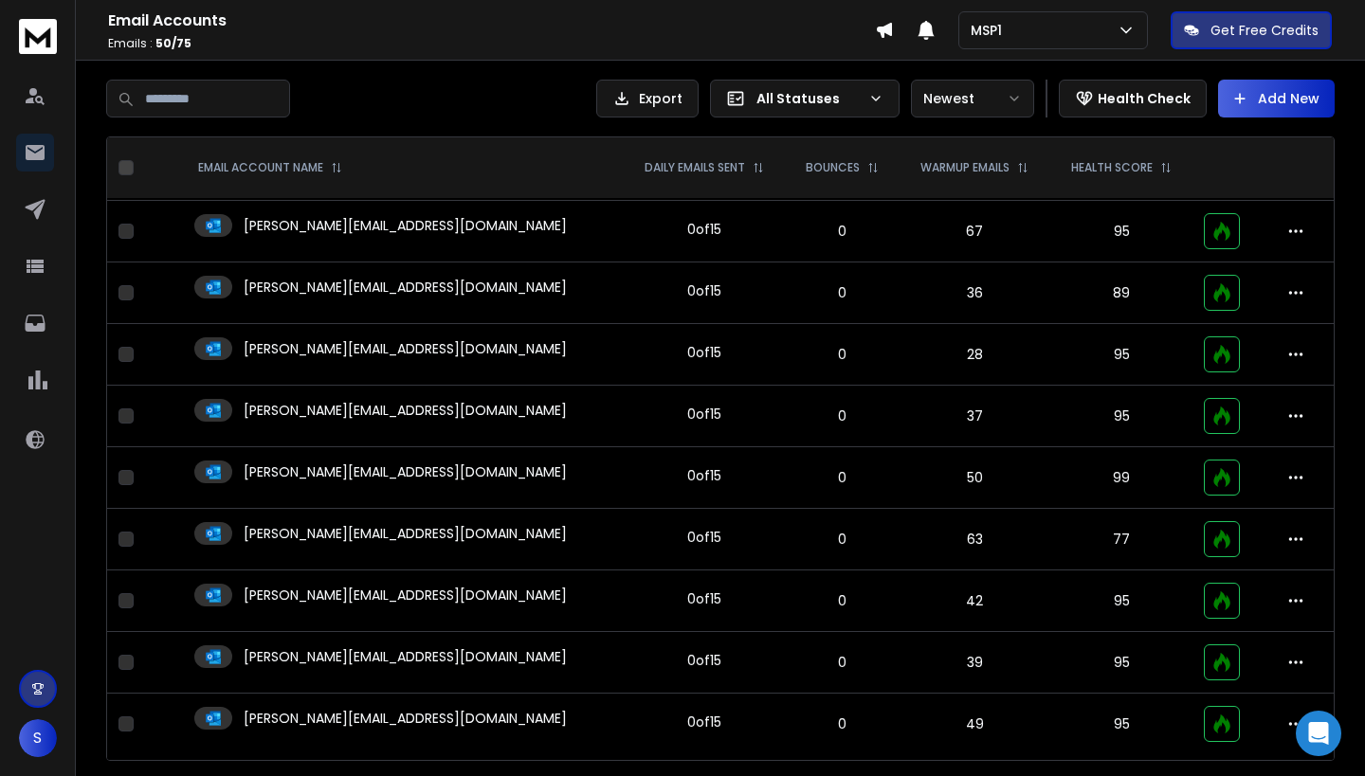
scroll to position [2526, 0]
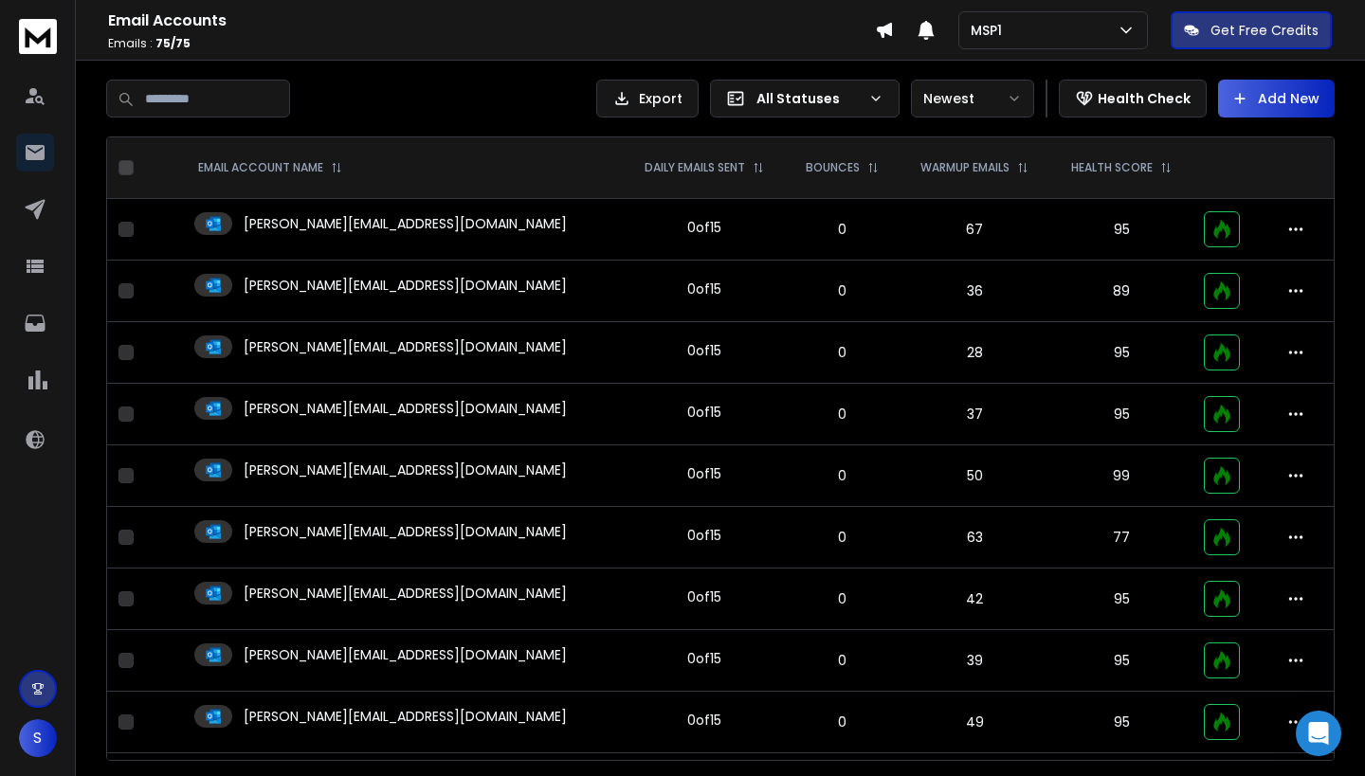
click at [505, 536] on div "[PERSON_NAME][EMAIL_ADDRESS][DOMAIN_NAME]" at bounding box center [402, 531] width 417 height 23
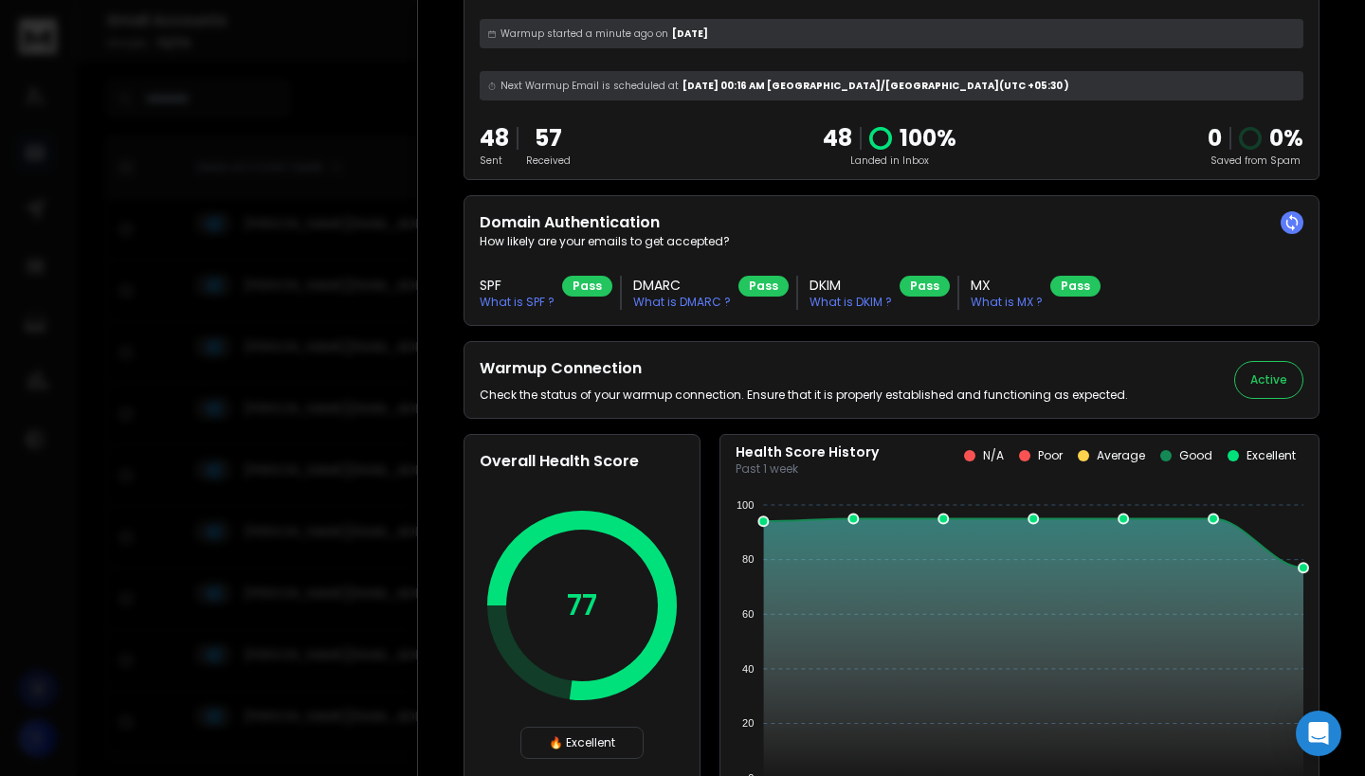
scroll to position [0, 0]
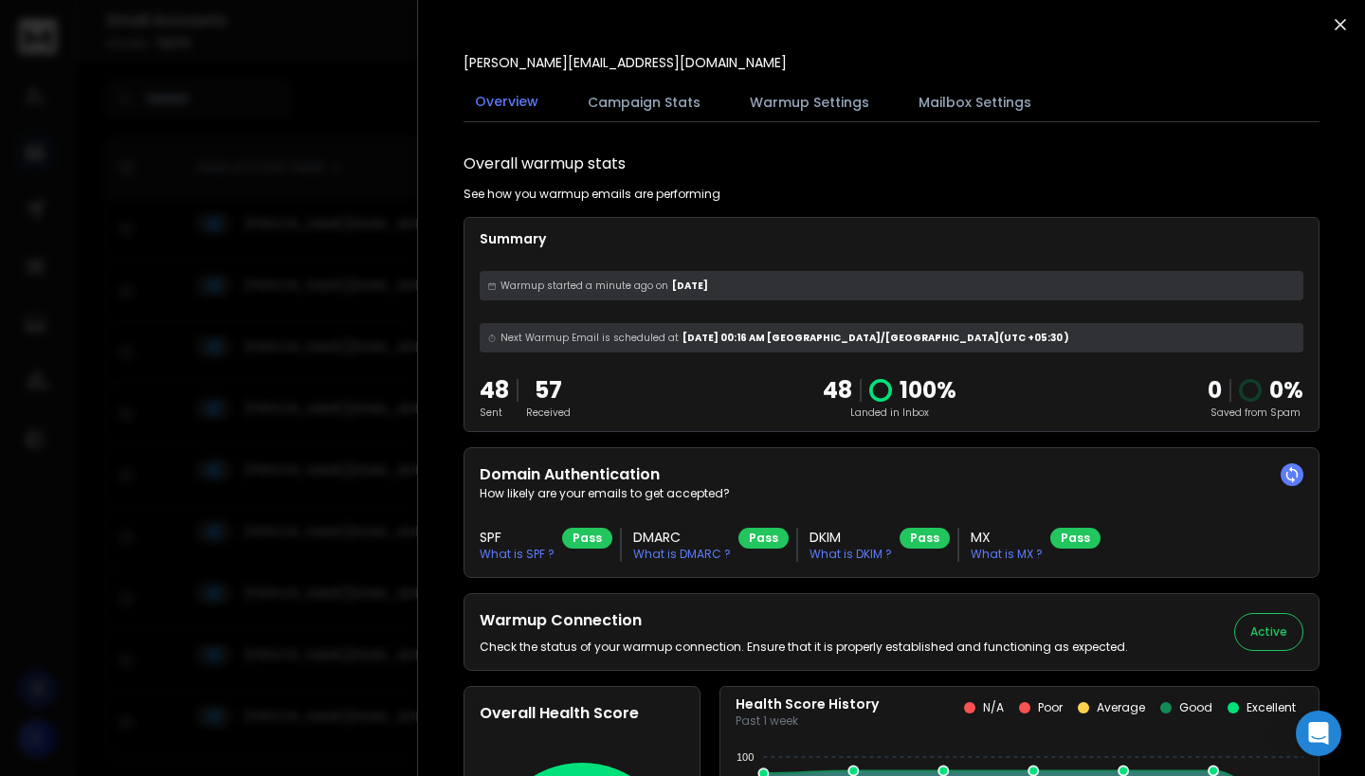
click at [1335, 26] on icon "button" at bounding box center [1339, 24] width 9 height 9
